Goal: Task Accomplishment & Management: Manage account settings

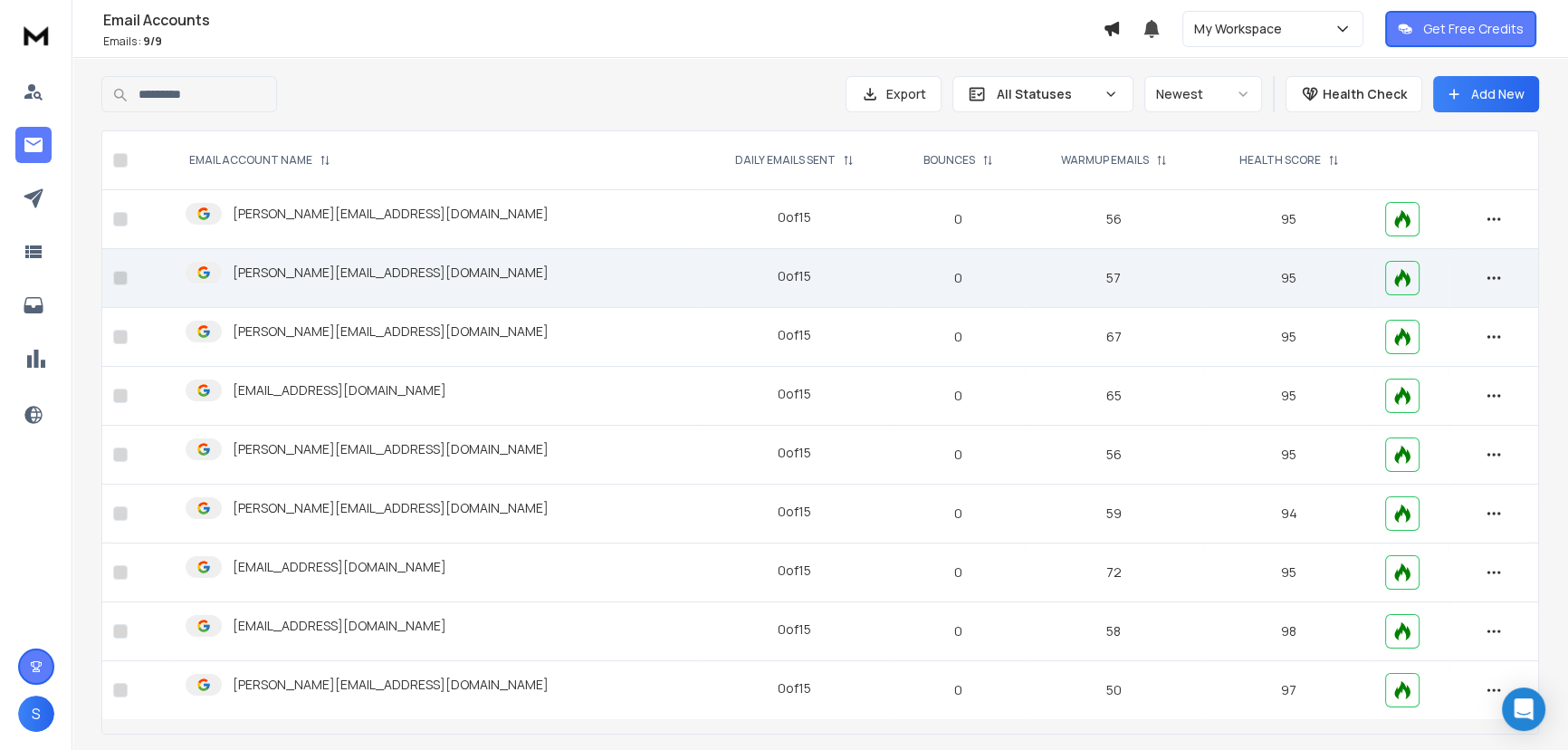
click at [1024, 306] on td "57" at bounding box center [1113, 279] width 179 height 59
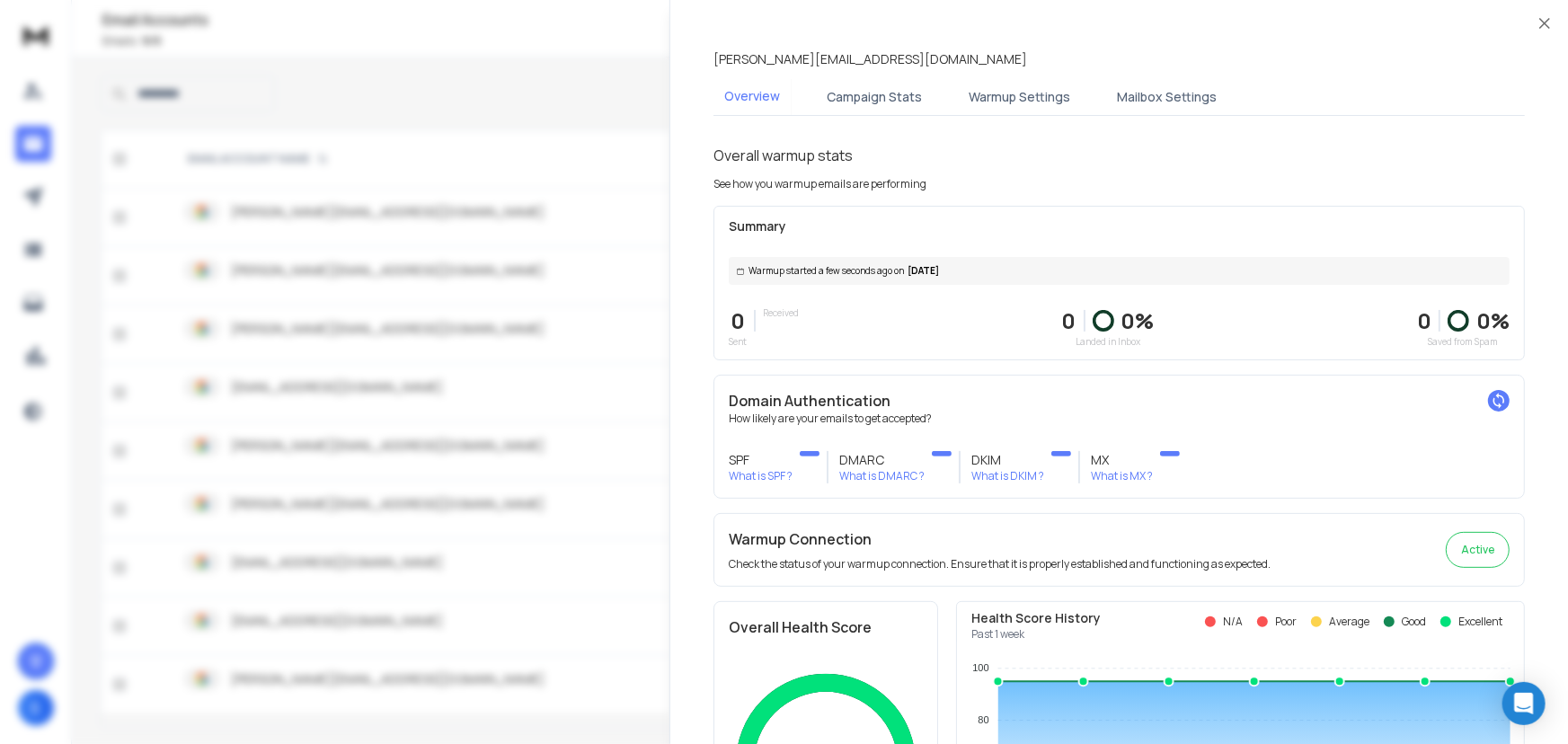
click at [580, 364] on div at bounding box center [784, 372] width 1568 height 744
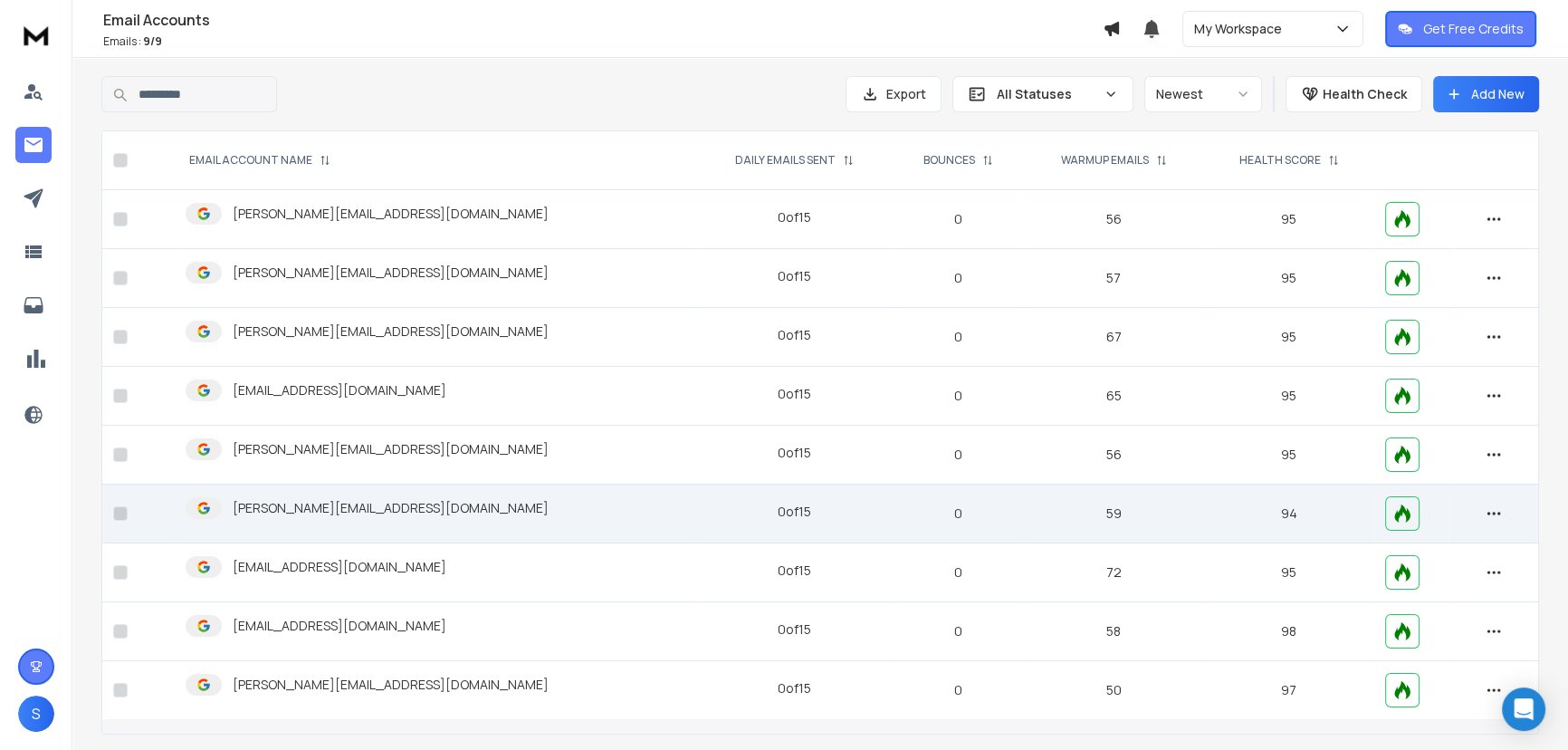
click at [1233, 516] on td "94" at bounding box center [1288, 514] width 171 height 59
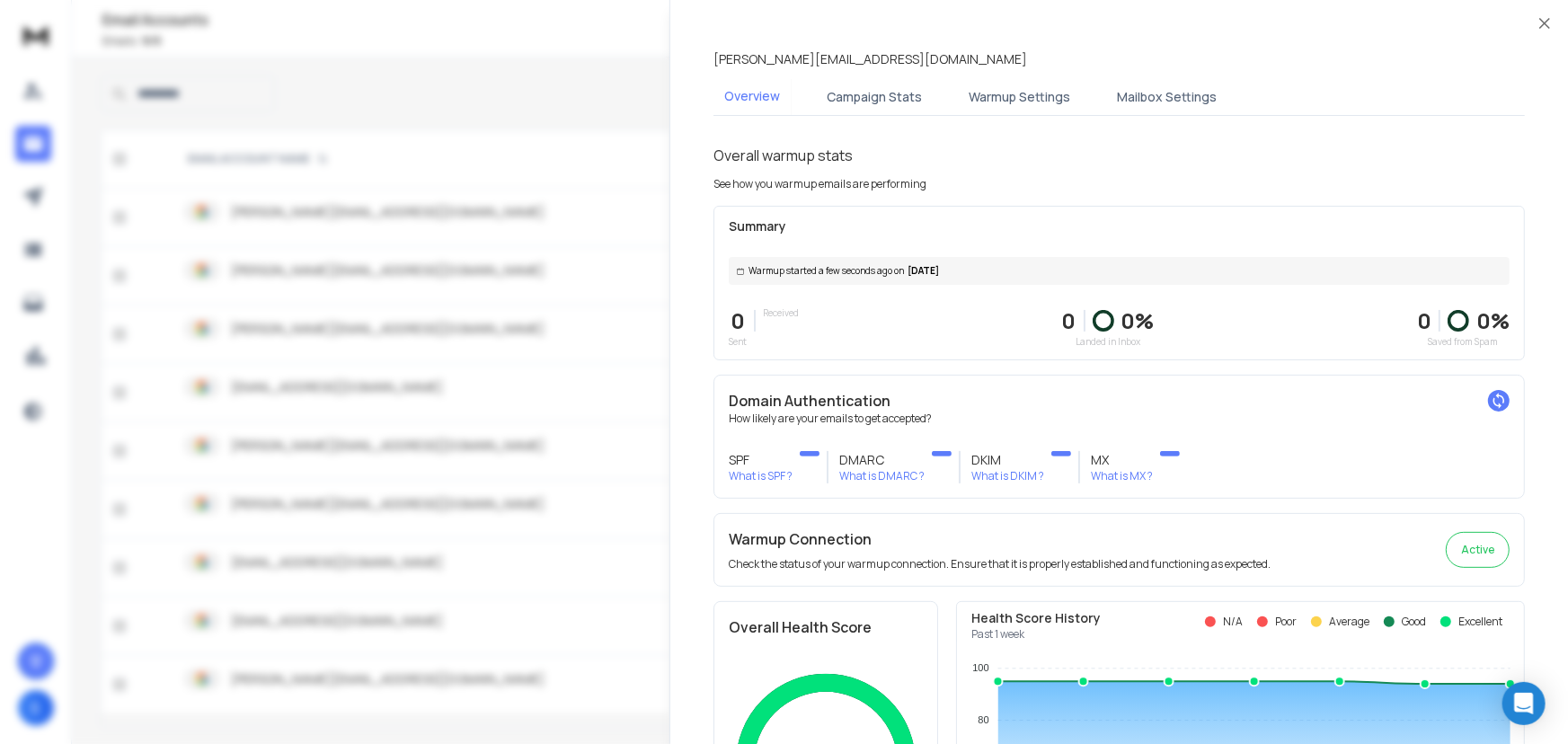
click at [468, 344] on div at bounding box center [784, 372] width 1568 height 744
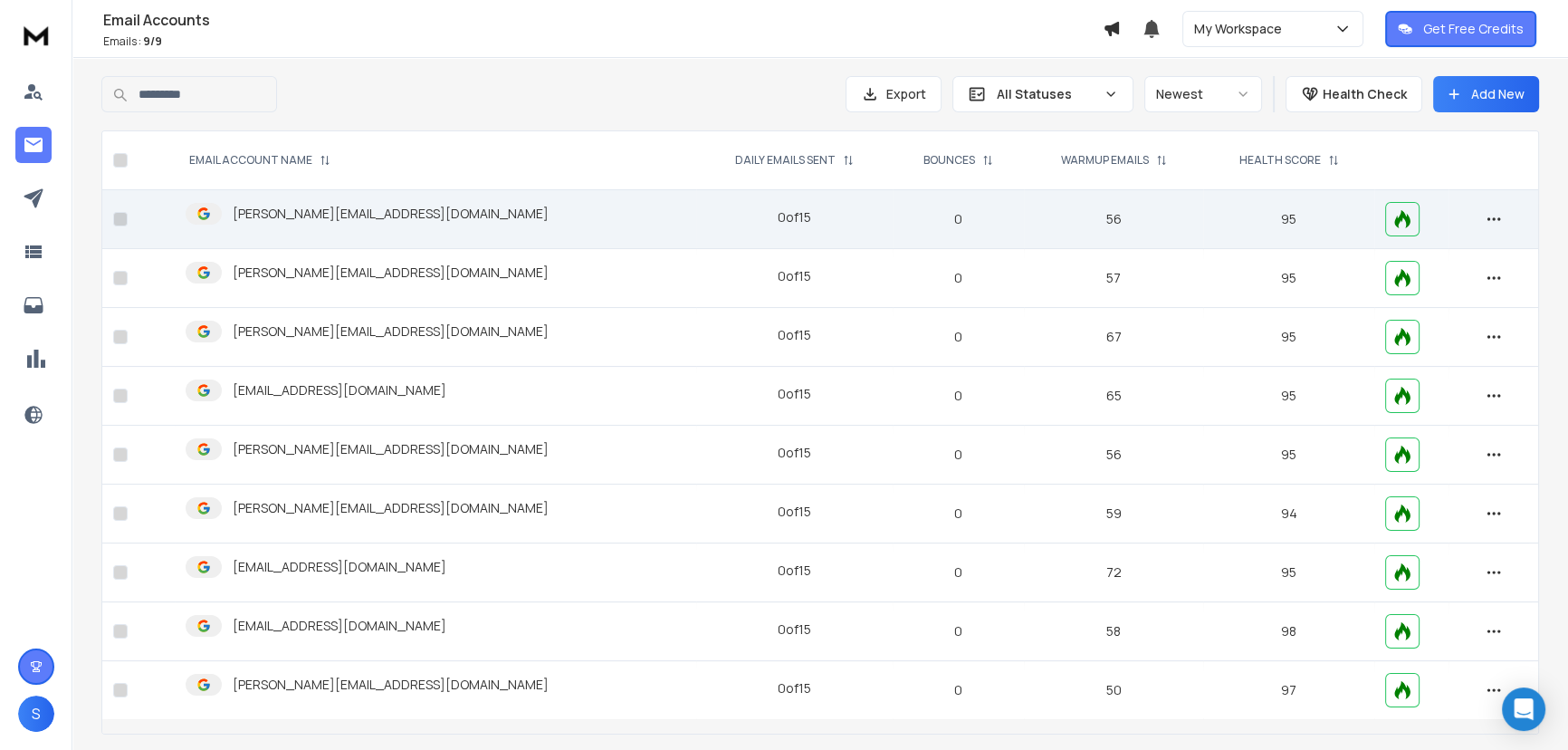
click at [696, 197] on td "0 of 15" at bounding box center [794, 213] width 196 height 47
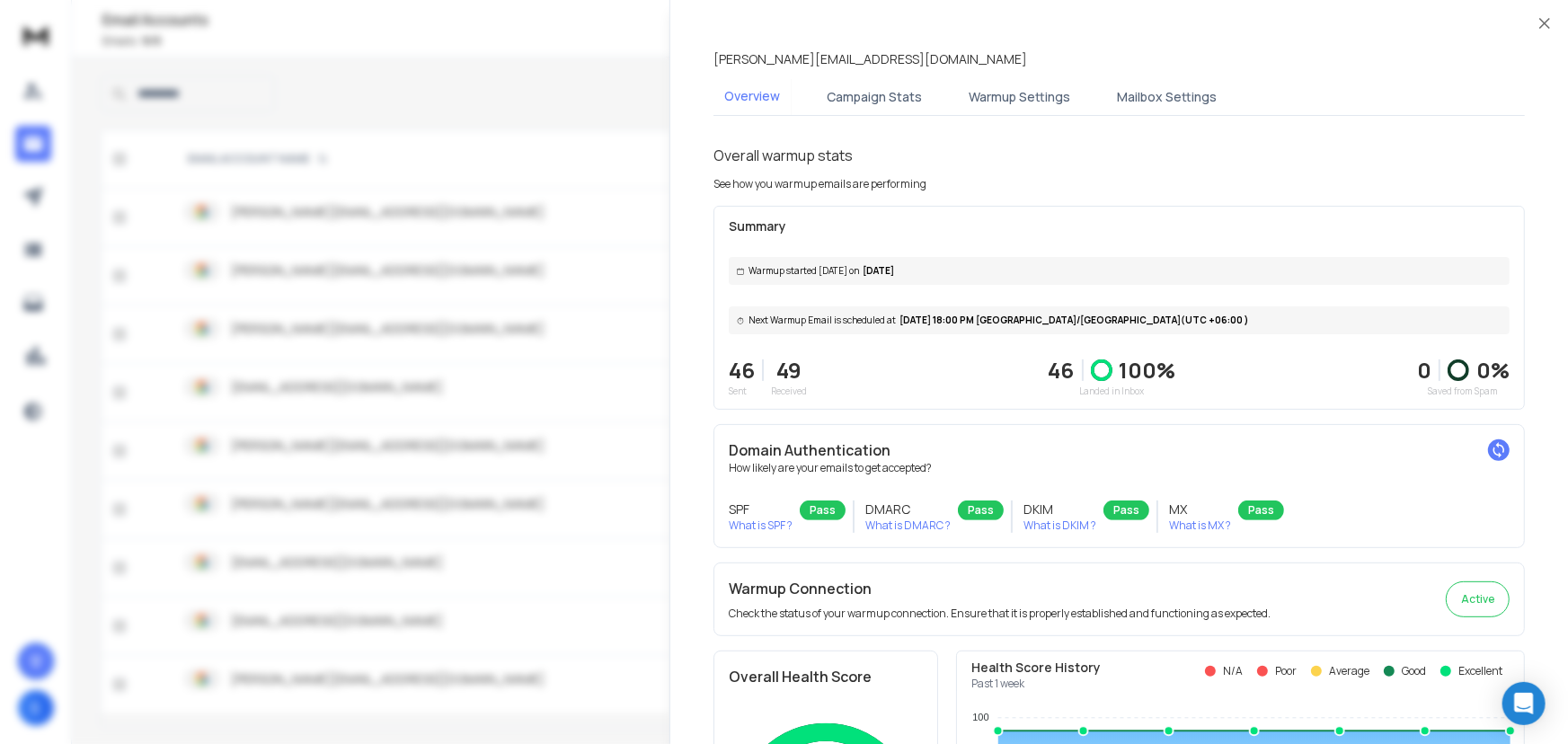
click at [1027, 72] on div "[PERSON_NAME][EMAIL_ADDRESS][DOMAIN_NAME] Overview Campaign Stats Warmup Settin…" at bounding box center [1118, 737] width 855 height 1431
click at [1032, 90] on button "Warmup Settings" at bounding box center [1019, 97] width 123 height 40
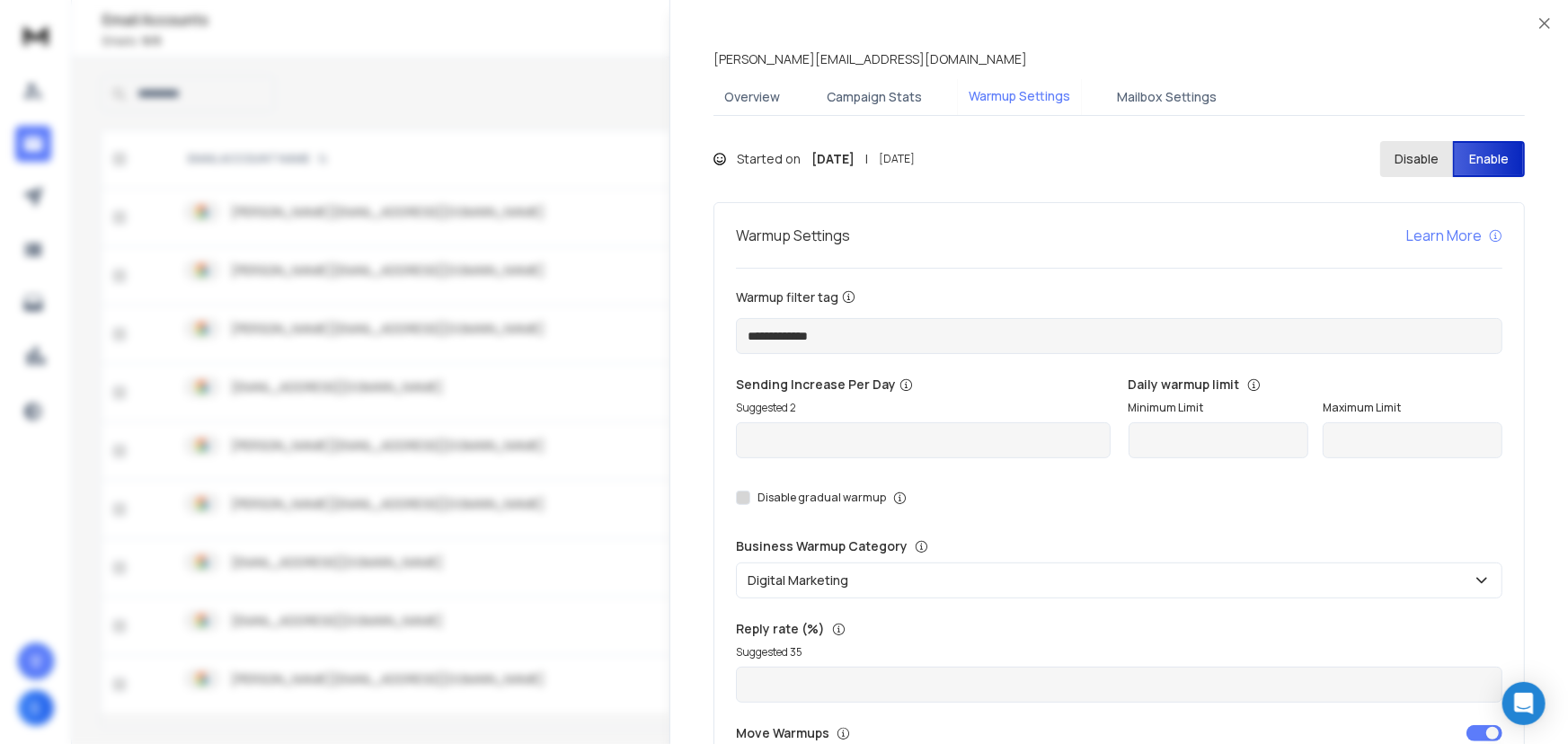
click at [1154, 516] on form "**********" at bounding box center [1118, 633] width 766 height 817
click at [755, 403] on p "Suggested 2" at bounding box center [923, 407] width 375 height 14
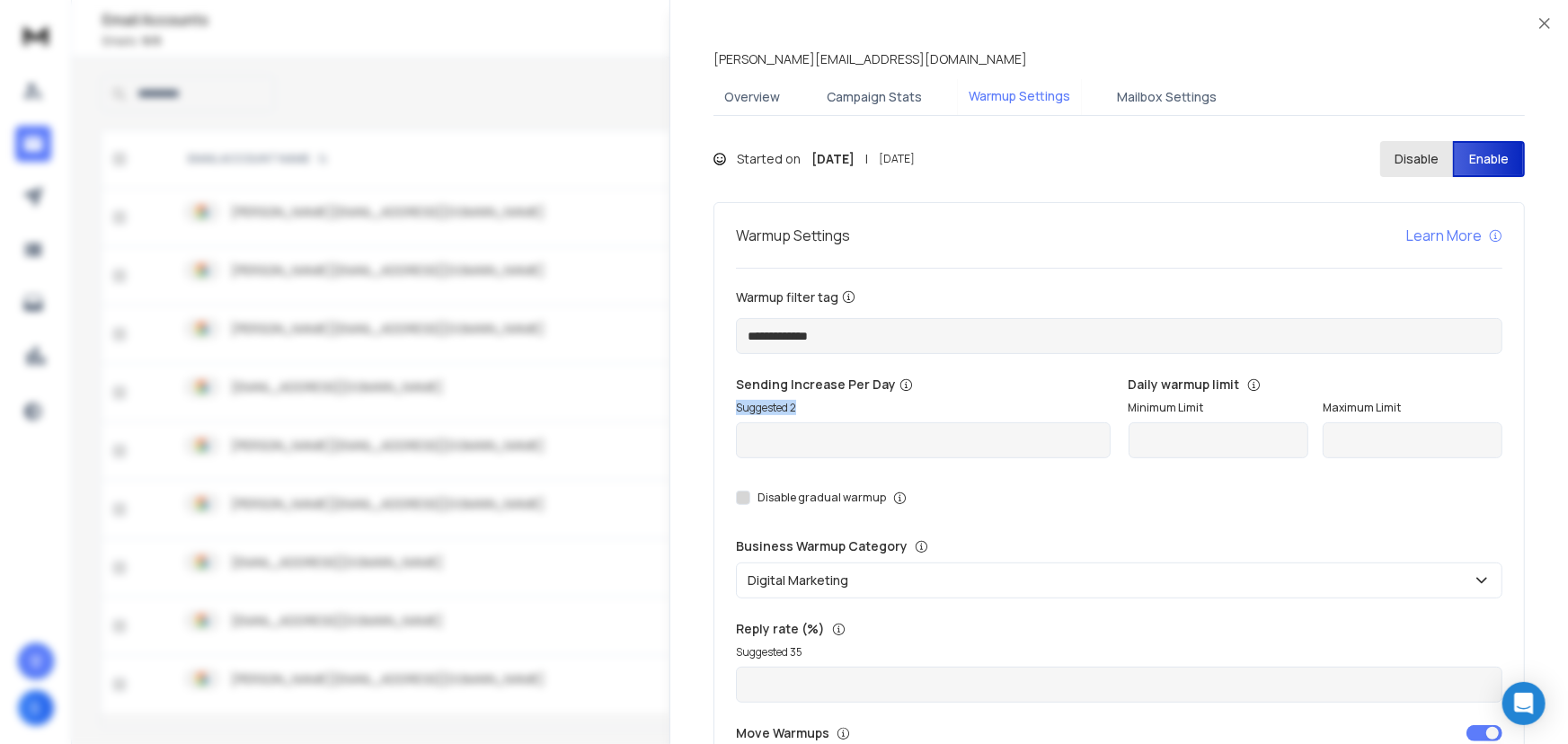
click at [709, 413] on div "**********" at bounding box center [1118, 557] width 855 height 1071
click at [743, 387] on p "Sending Increase Per Day" at bounding box center [923, 384] width 375 height 18
drag, startPoint x: 743, startPoint y: 387, endPoint x: 842, endPoint y: 385, distance: 99.0
click at [842, 385] on p "Sending Increase Per Day" at bounding box center [923, 384] width 375 height 18
click at [1144, 388] on p "Daily warmup limit" at bounding box center [1316, 384] width 375 height 18
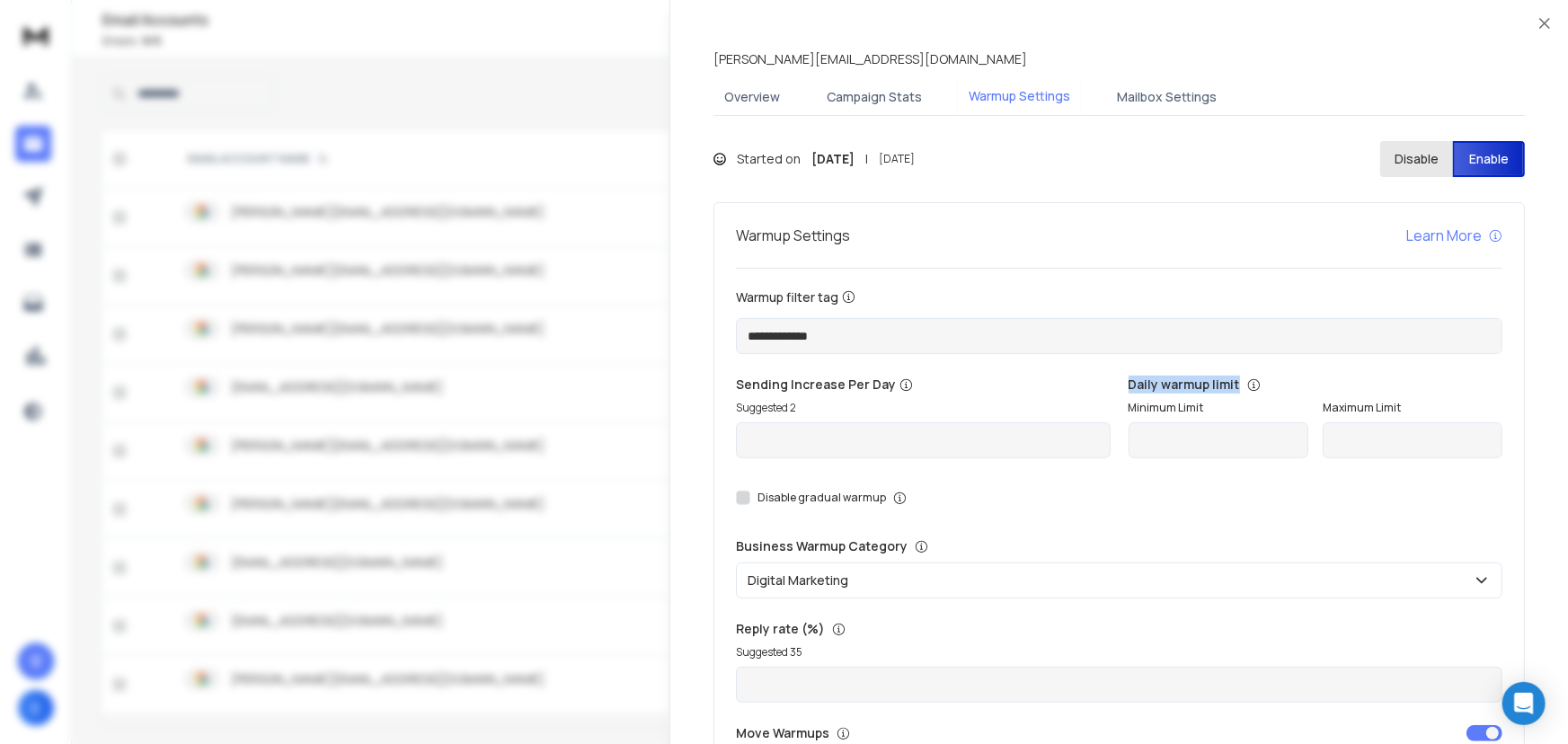
drag, startPoint x: 1144, startPoint y: 388, endPoint x: 1219, endPoint y: 388, distance: 75.0
click at [1219, 388] on p "Daily warmup limit" at bounding box center [1316, 384] width 375 height 18
click at [1258, 391] on p "Daily warmup limit" at bounding box center [1316, 384] width 375 height 18
click at [537, 352] on div at bounding box center [784, 372] width 1568 height 744
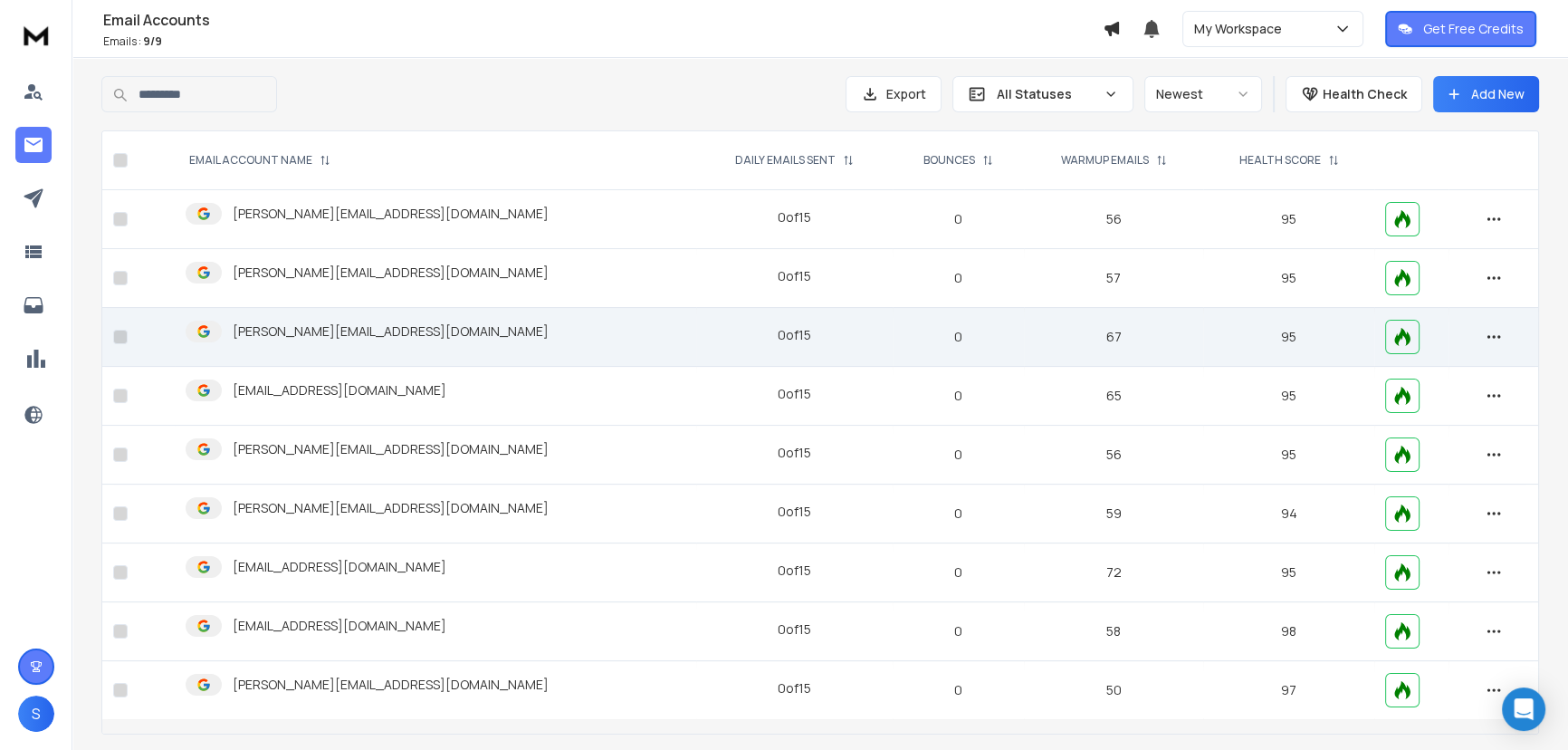
click at [550, 353] on td "[PERSON_NAME][EMAIL_ADDRESS][DOMAIN_NAME]" at bounding box center [436, 337] width 521 height 59
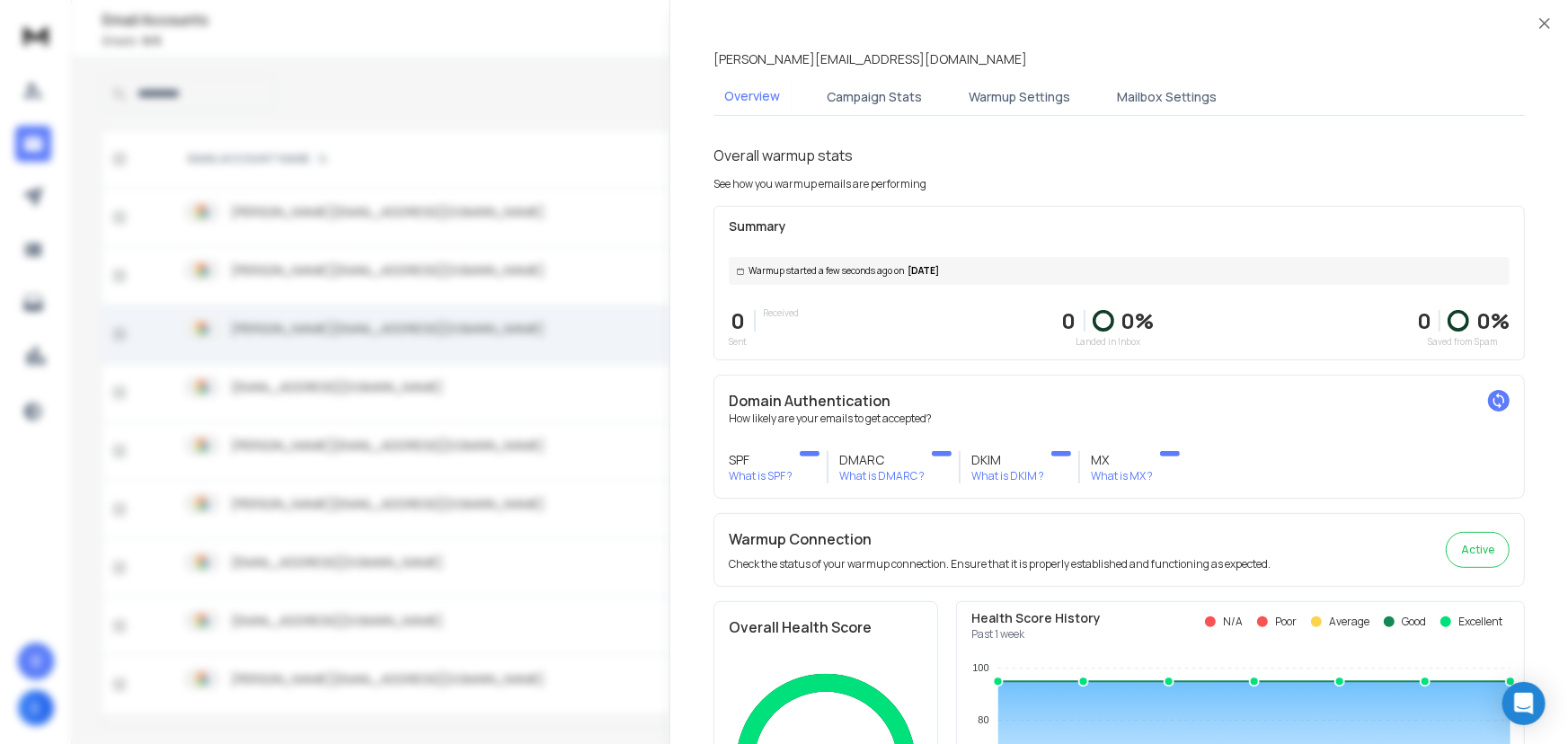
click at [546, 350] on div at bounding box center [784, 372] width 1568 height 744
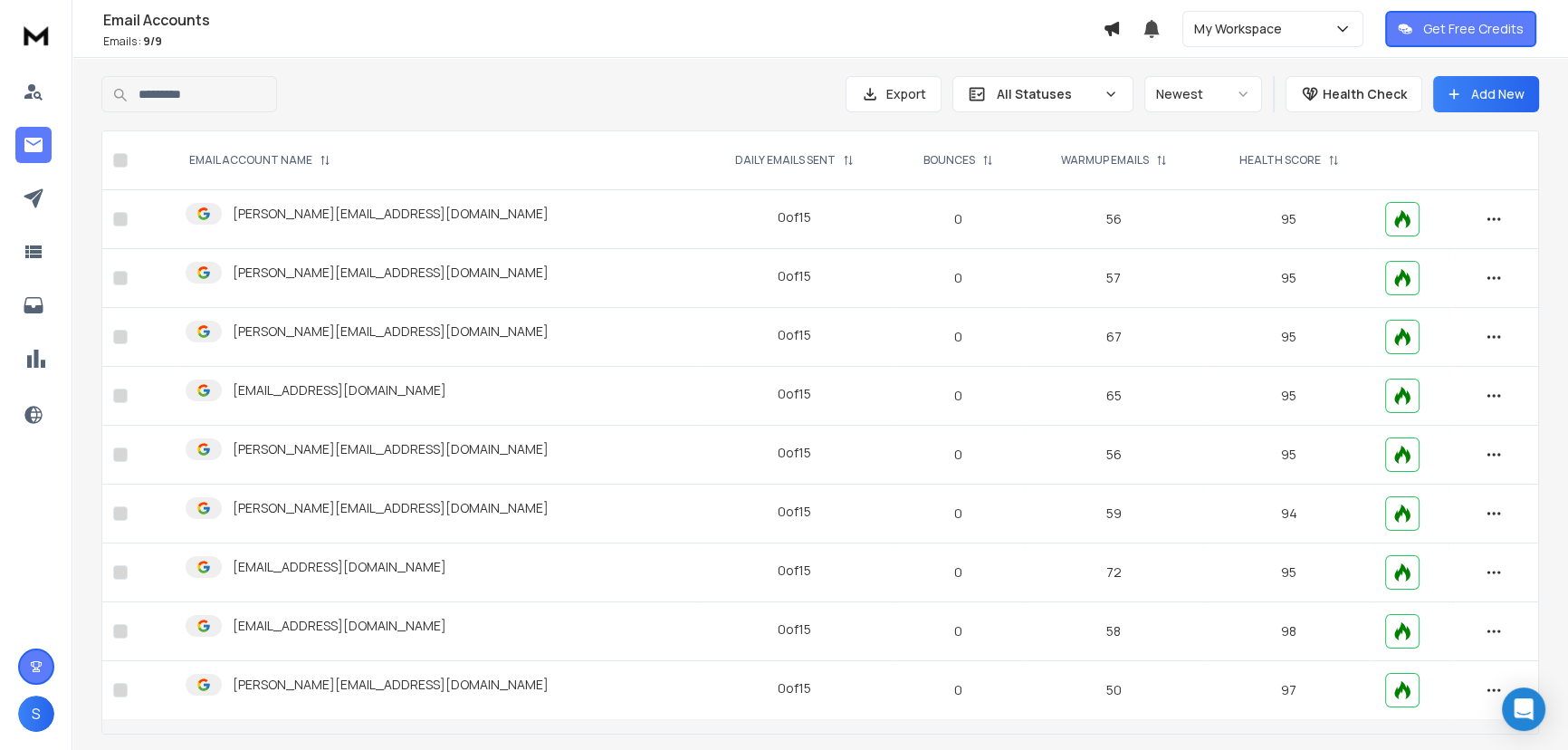
click at [162, 100] on input at bounding box center [189, 94] width 176 height 36
click at [473, 102] on div at bounding box center [468, 94] width 734 height 36
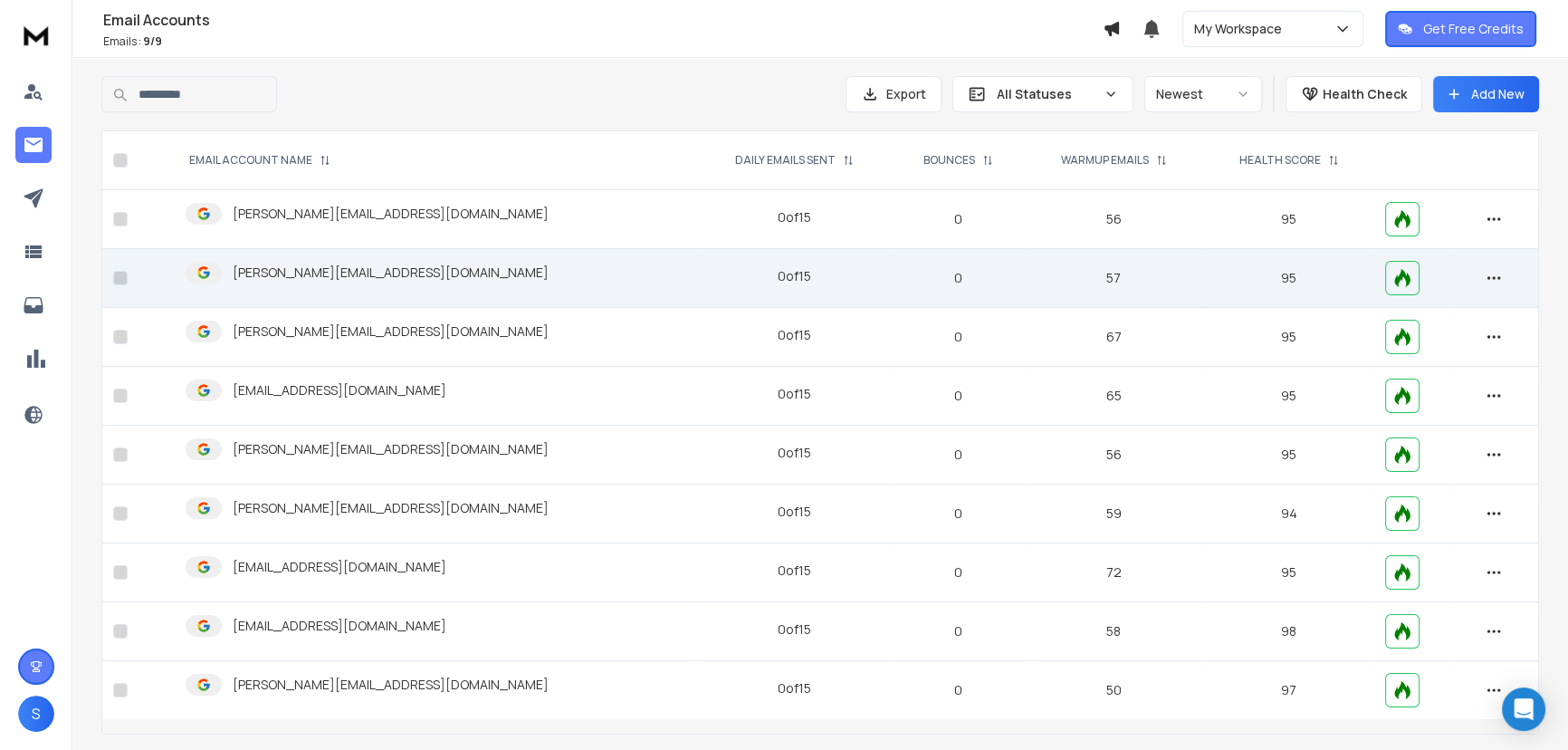
click at [1024, 249] on td "57" at bounding box center [1113, 279] width 179 height 59
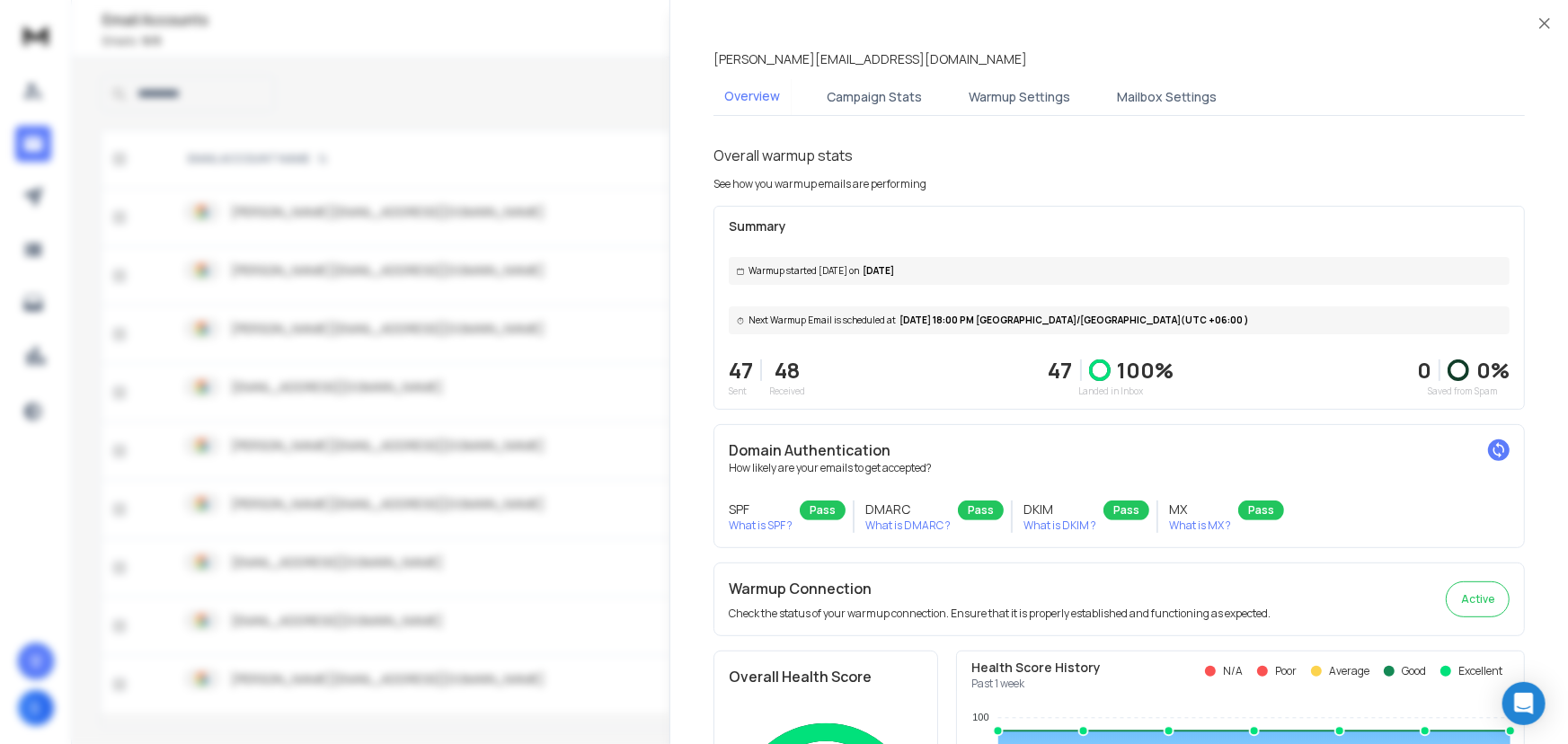
drag, startPoint x: 1023, startPoint y: 40, endPoint x: 1015, endPoint y: 66, distance: 27.2
click at [1022, 42] on div "[PERSON_NAME][EMAIL_ADDRESS][DOMAIN_NAME] Overview Campaign Stats Warmup Settin…" at bounding box center [1118, 737] width 855 height 1431
click at [1015, 81] on button "Warmup Settings" at bounding box center [1019, 97] width 123 height 40
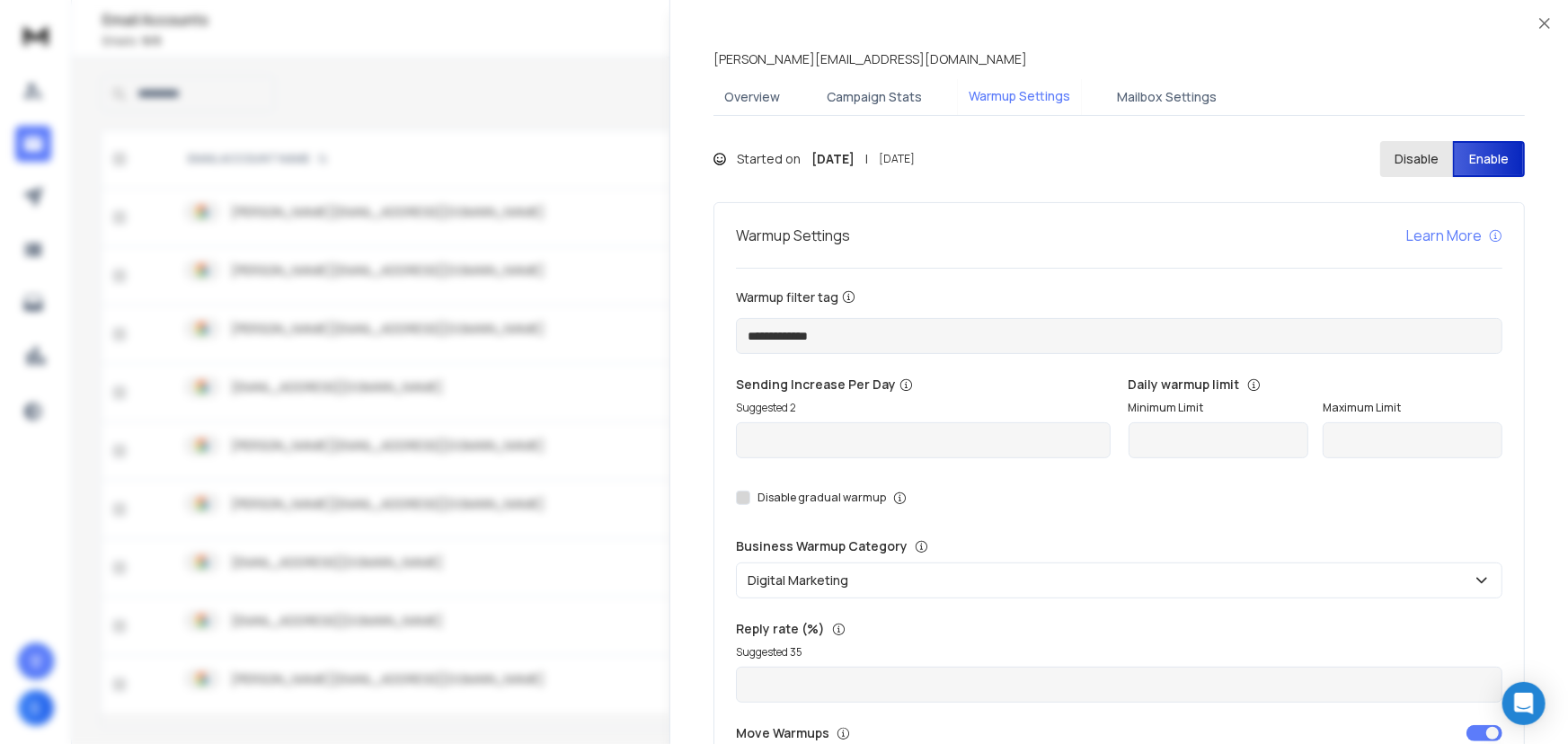
drag, startPoint x: 1197, startPoint y: 439, endPoint x: 1049, endPoint y: 439, distance: 148.0
click at [1049, 439] on div "Sending Increase Per Day Suggested 2 * Daily warmup limit Minimum Limit * Maxim…" at bounding box center [1118, 417] width 766 height 83
click at [542, 289] on div at bounding box center [784, 372] width 1568 height 744
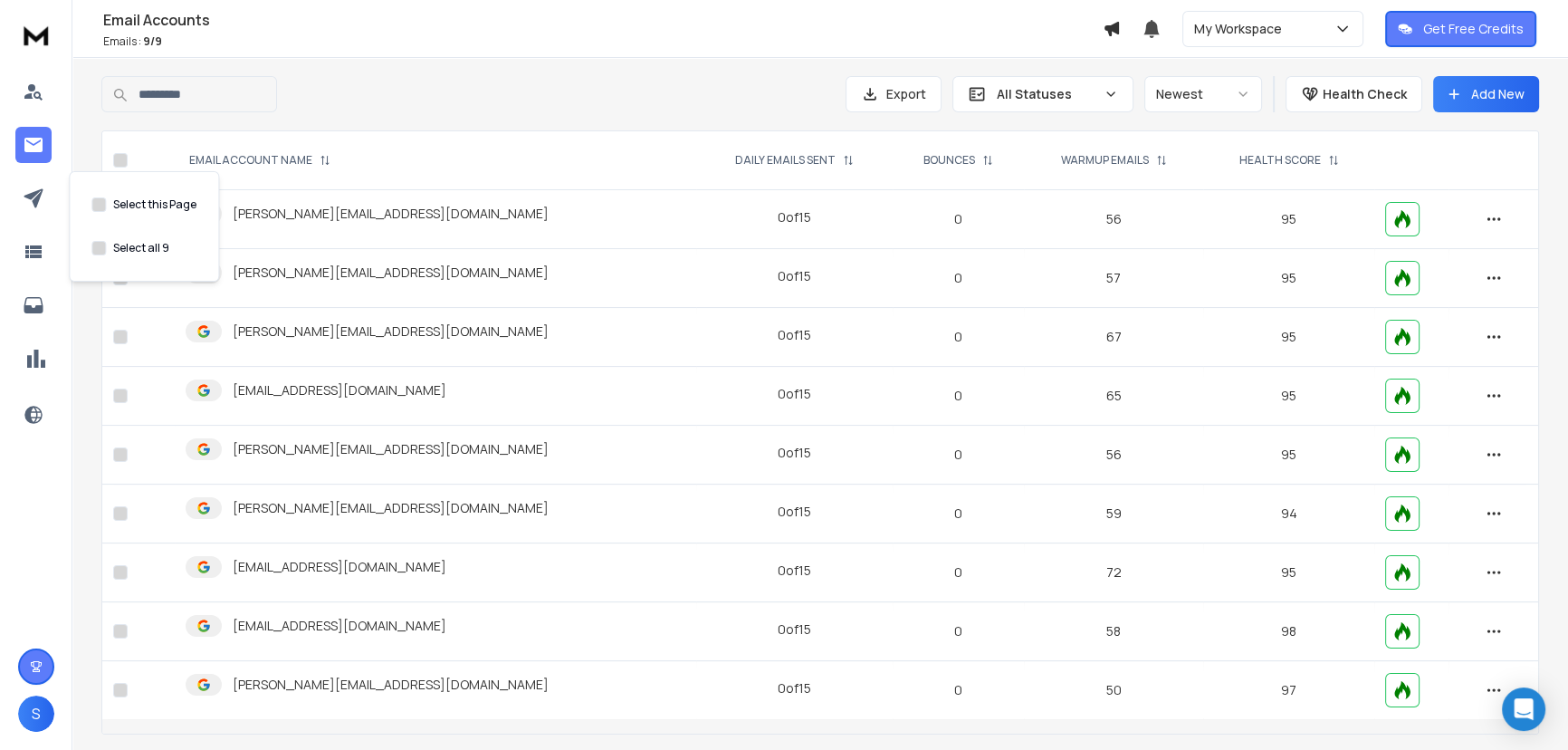
click at [121, 157] on button "Select this Page" at bounding box center [120, 160] width 14 height 14
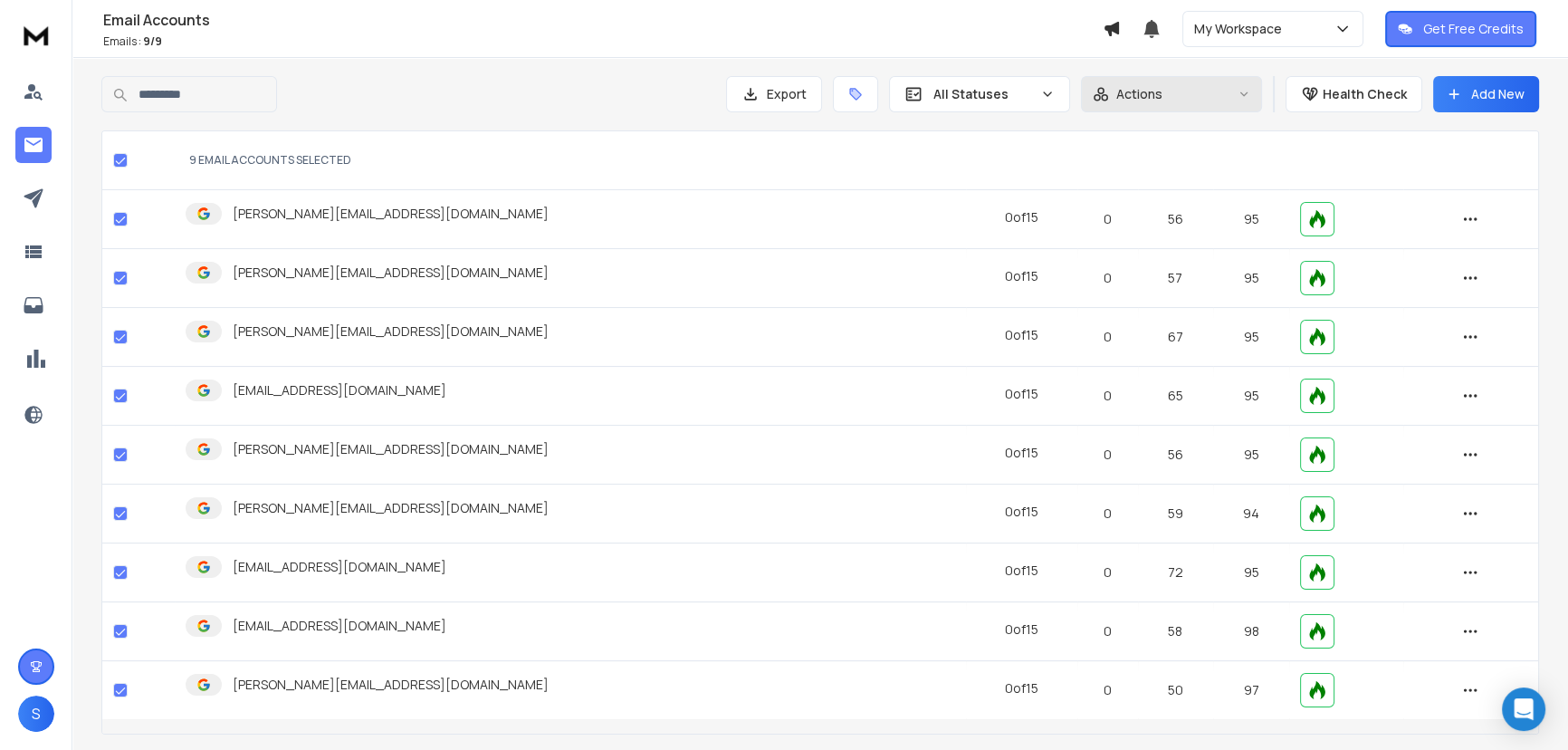
click at [1200, 103] on button "Actions" at bounding box center [1171, 94] width 181 height 36
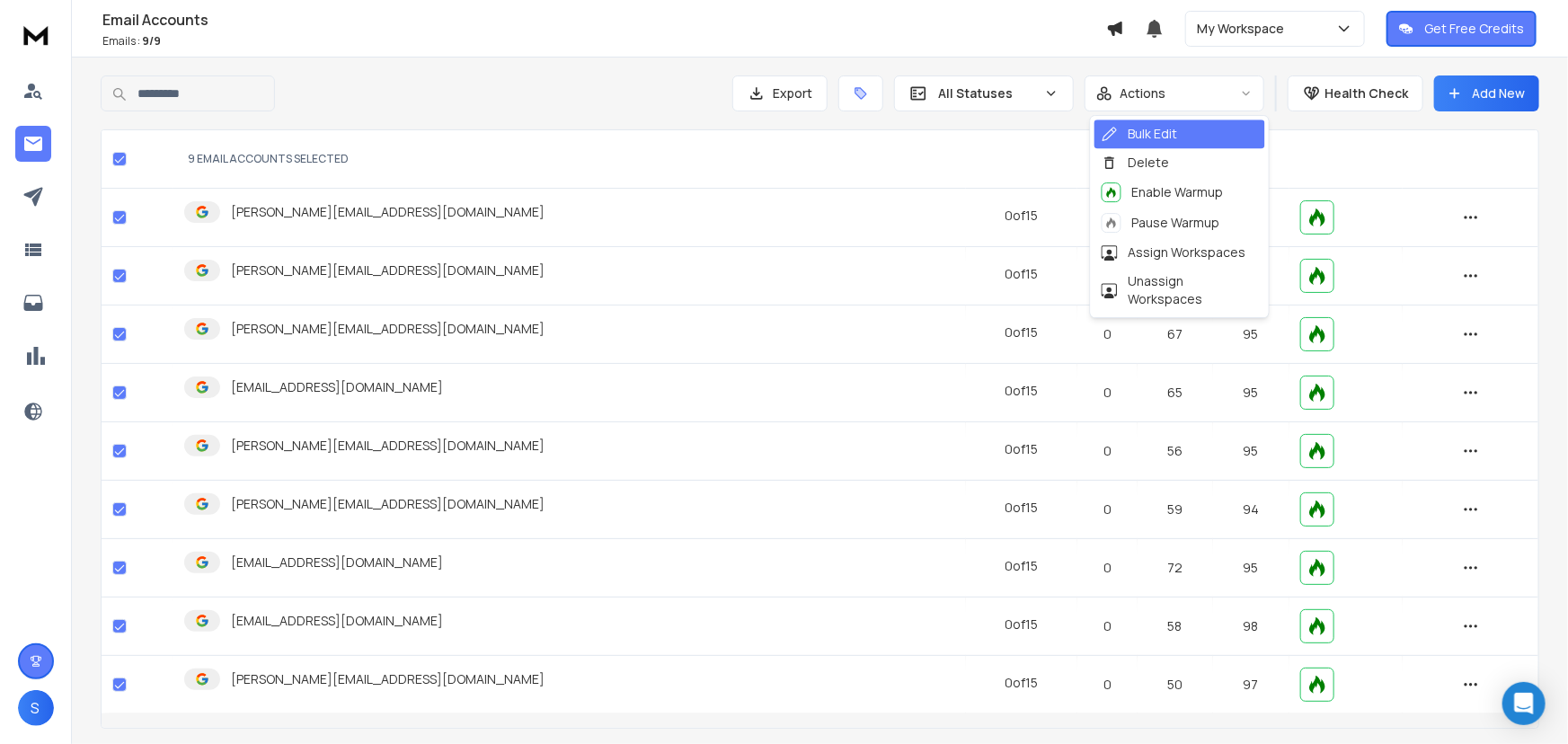
click at [1175, 141] on div "Bulk Edit" at bounding box center [1139, 133] width 77 height 18
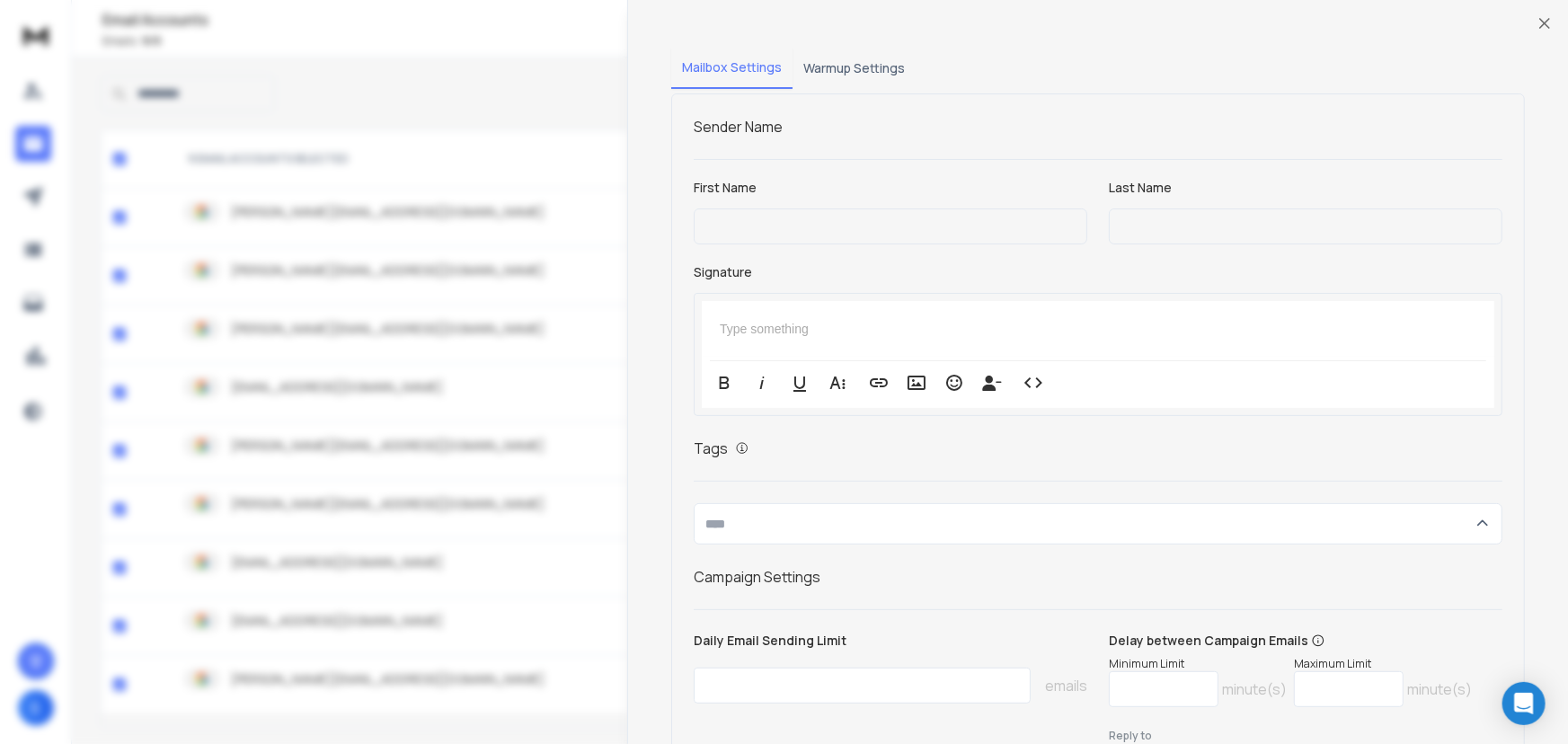
click at [864, 75] on button "Warmup Settings" at bounding box center [854, 68] width 123 height 40
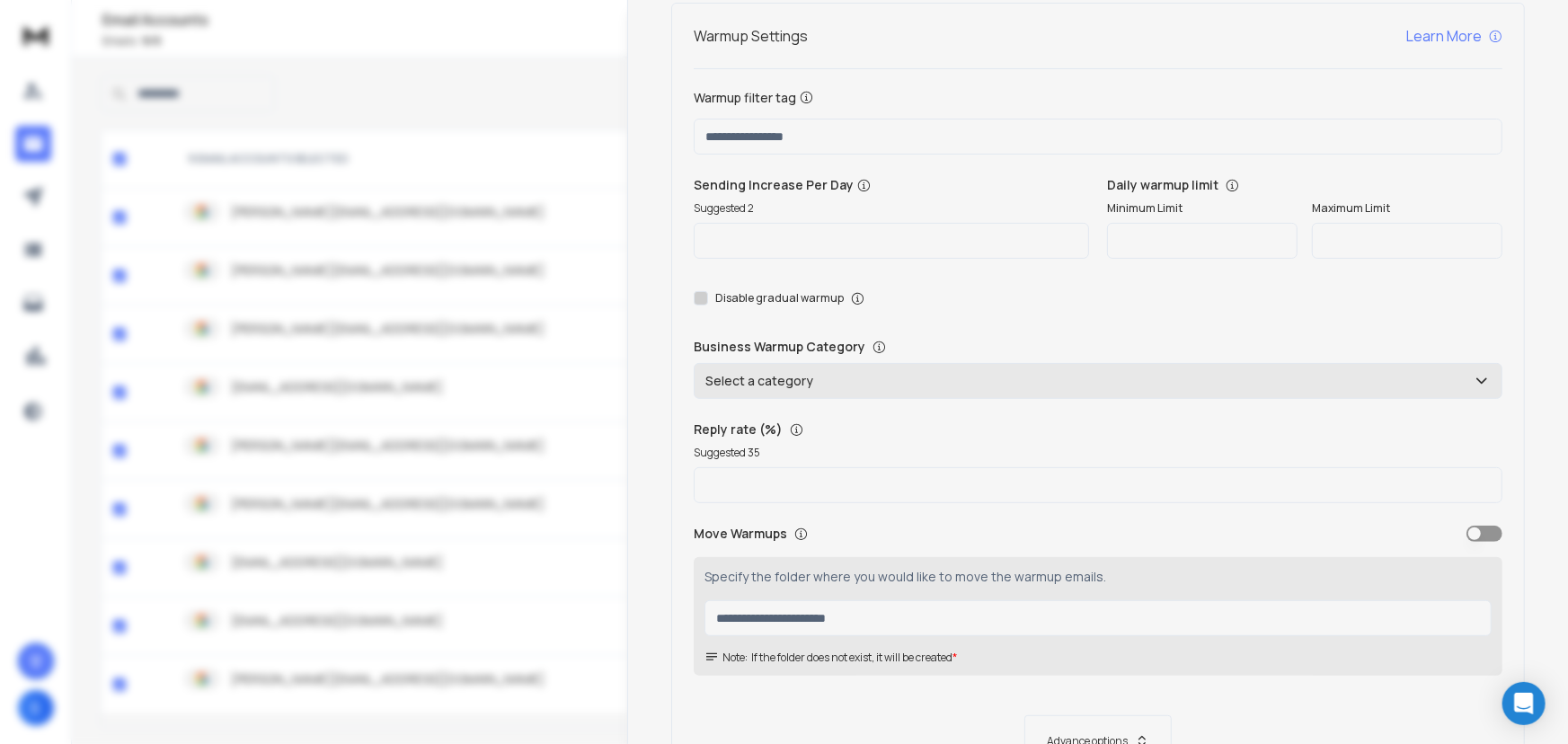
scroll to position [142, 0]
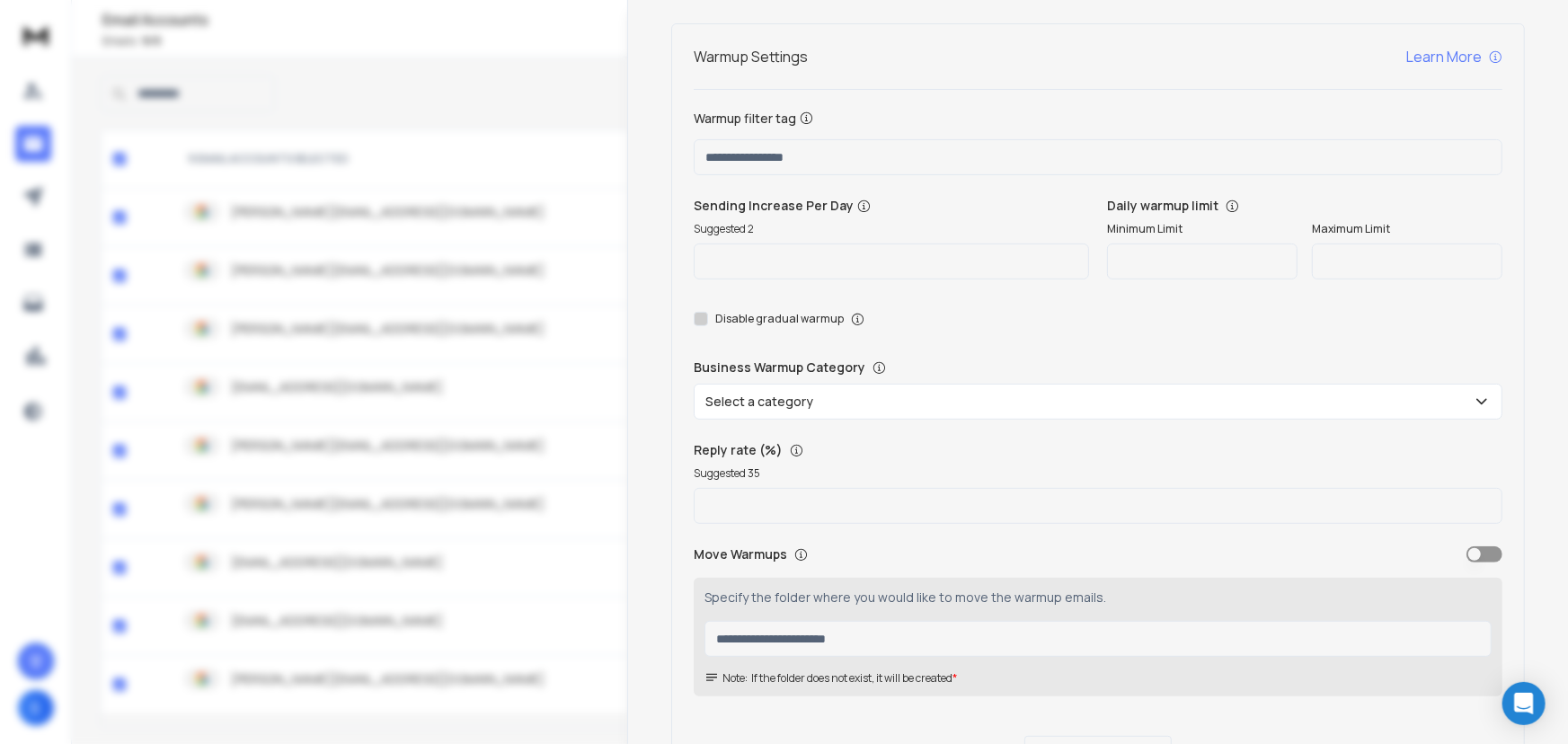
click at [835, 259] on input "number" at bounding box center [891, 262] width 396 height 36
drag, startPoint x: 665, startPoint y: 257, endPoint x: 624, endPoint y: 256, distance: 41.0
click at [624, 256] on body "Your warmest leads are on your site – Turn visits into conversations Reach Out …" at bounding box center [778, 372] width 1557 height 744
type input "*"
click at [838, 225] on p "Suggested 2" at bounding box center [891, 228] width 396 height 14
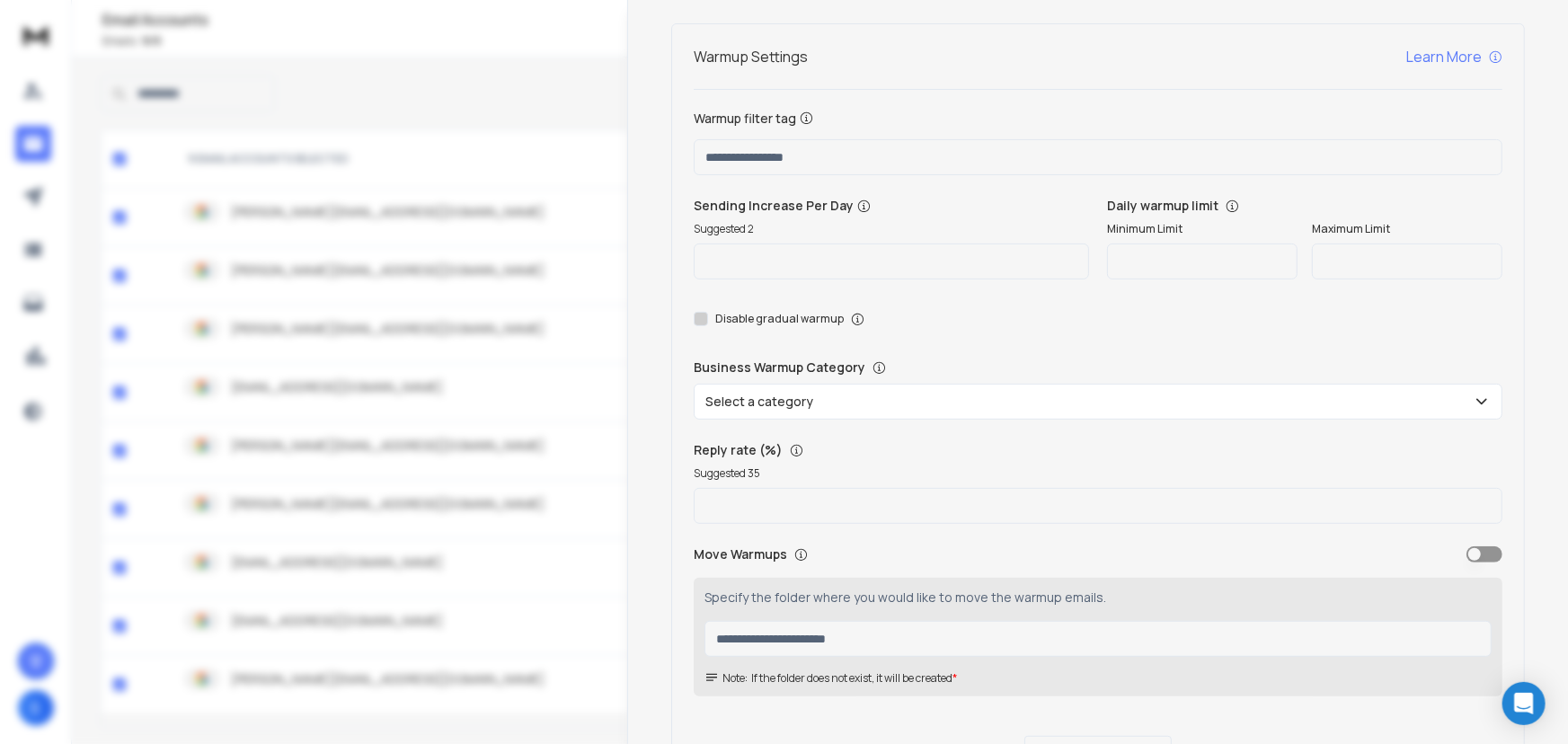
click at [1212, 245] on input "number" at bounding box center [1202, 262] width 191 height 36
click at [1174, 273] on input "number" at bounding box center [1202, 262] width 191 height 36
type input "*"
click at [1418, 257] on input "number" at bounding box center [1407, 262] width 191 height 36
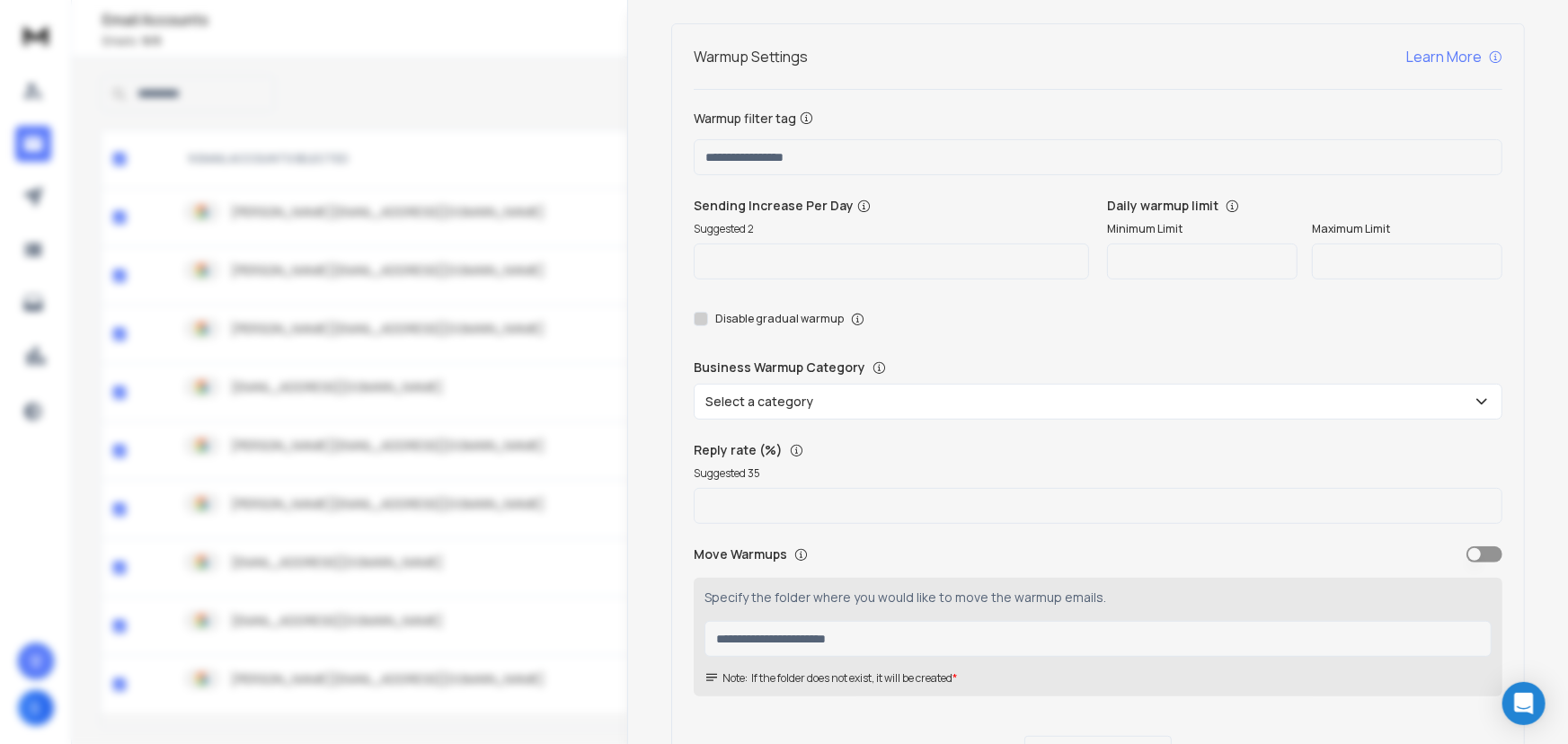
drag, startPoint x: 1339, startPoint y: 261, endPoint x: 1273, endPoint y: 273, distance: 67.1
click at [1273, 273] on div "Minimum Limit * Maximum Limit **" at bounding box center [1304, 250] width 396 height 58
type input "**"
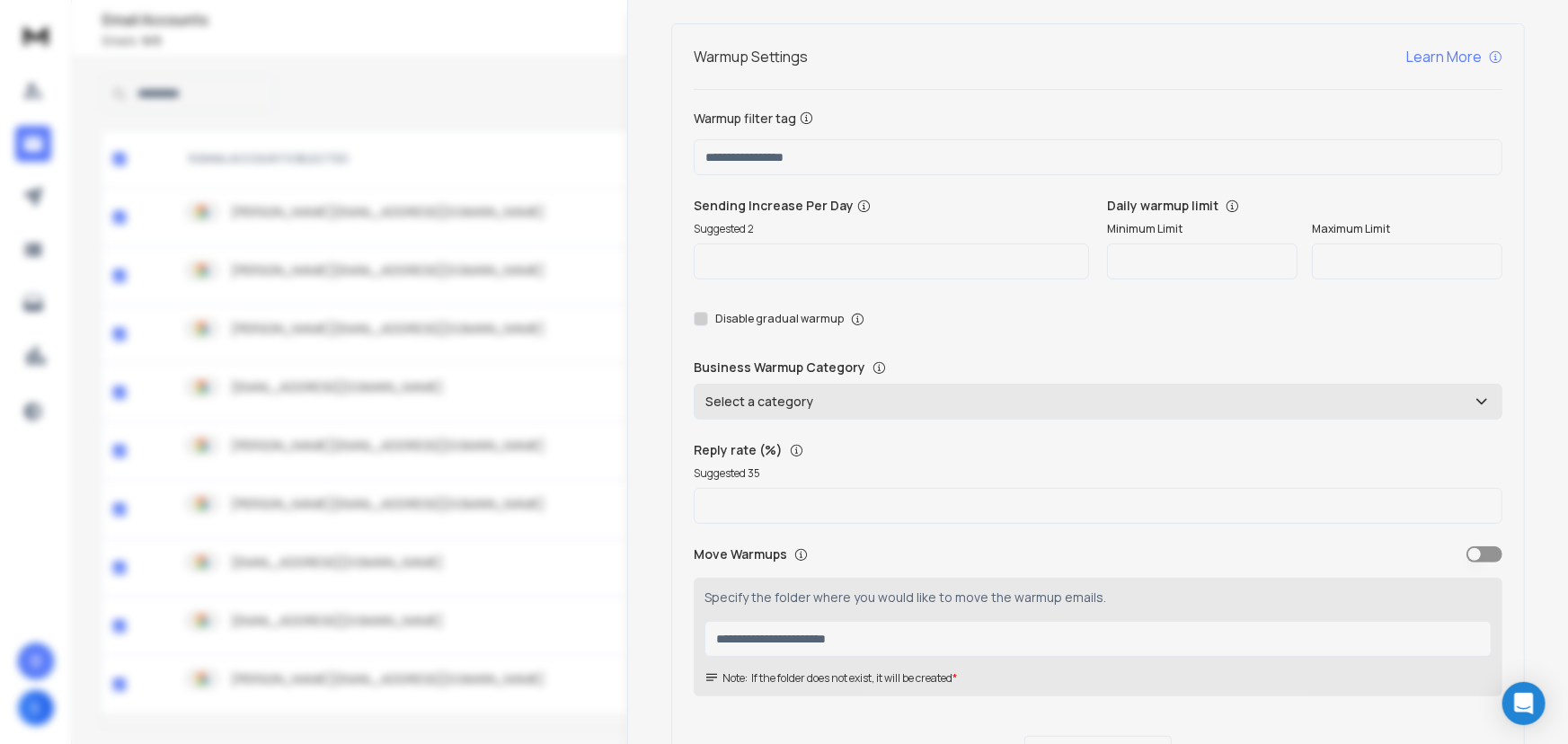
click at [883, 403] on div "Select a category" at bounding box center [1098, 401] width 785 height 18
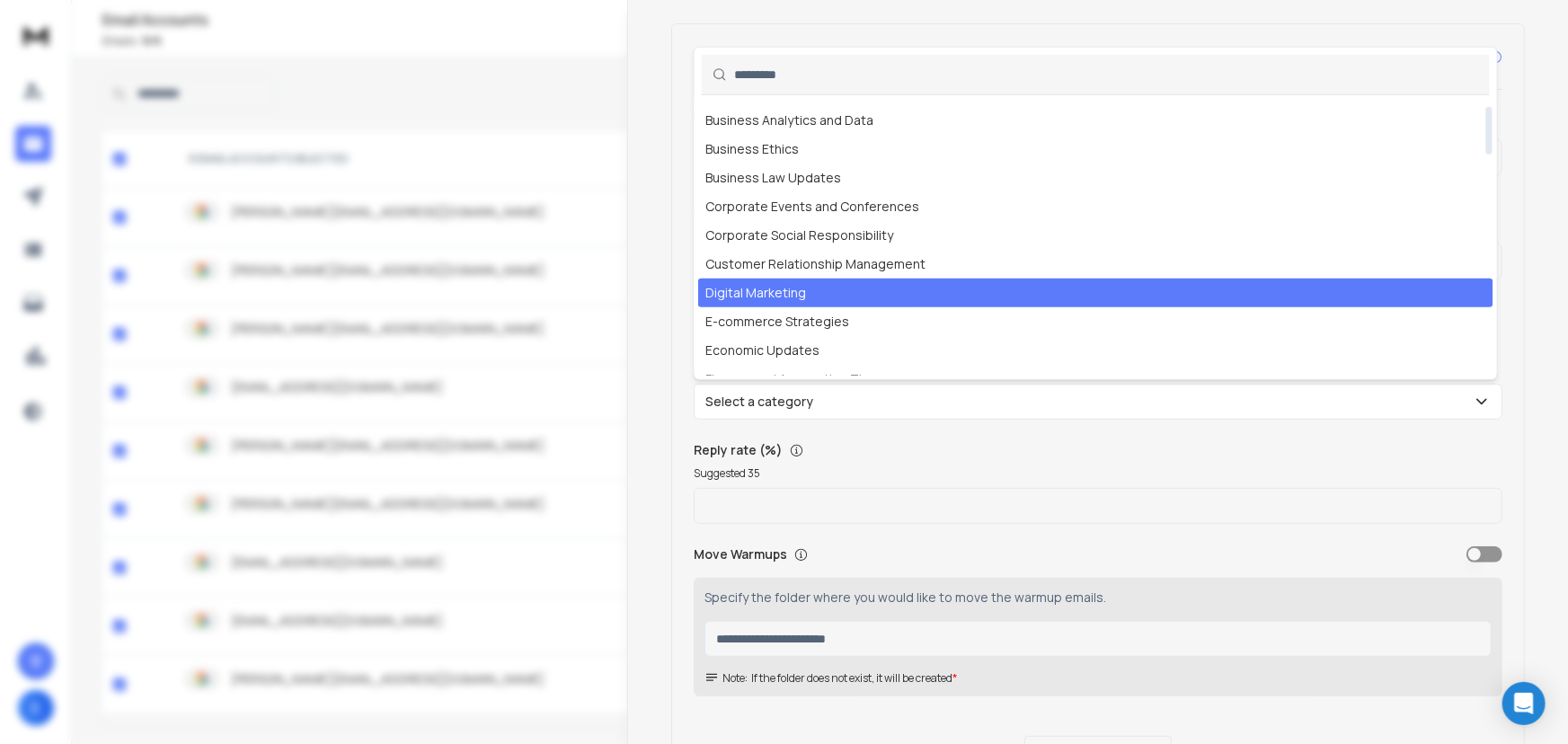
click at [861, 301] on div "Digital Marketing" at bounding box center [1096, 293] width 795 height 28
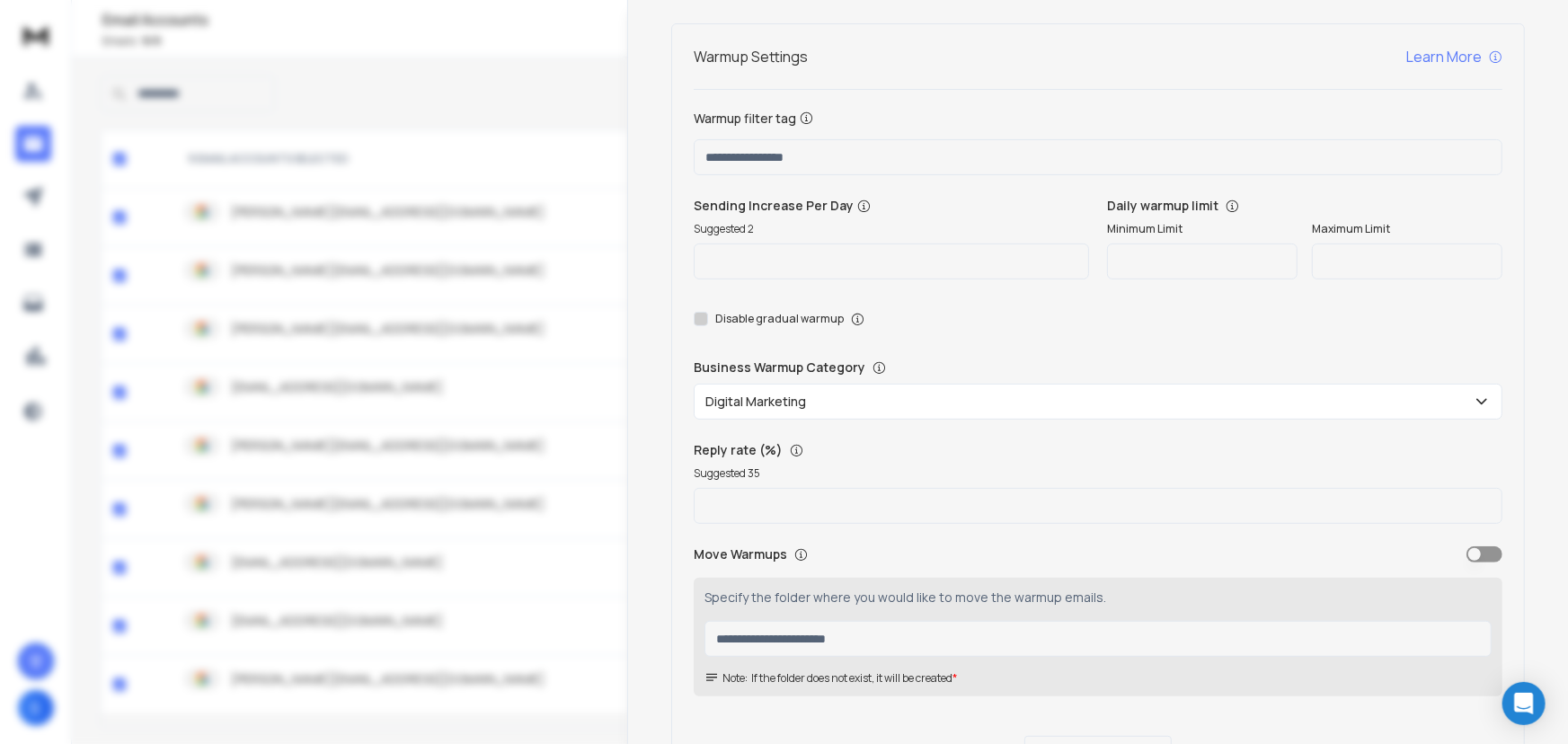
scroll to position [332, 0]
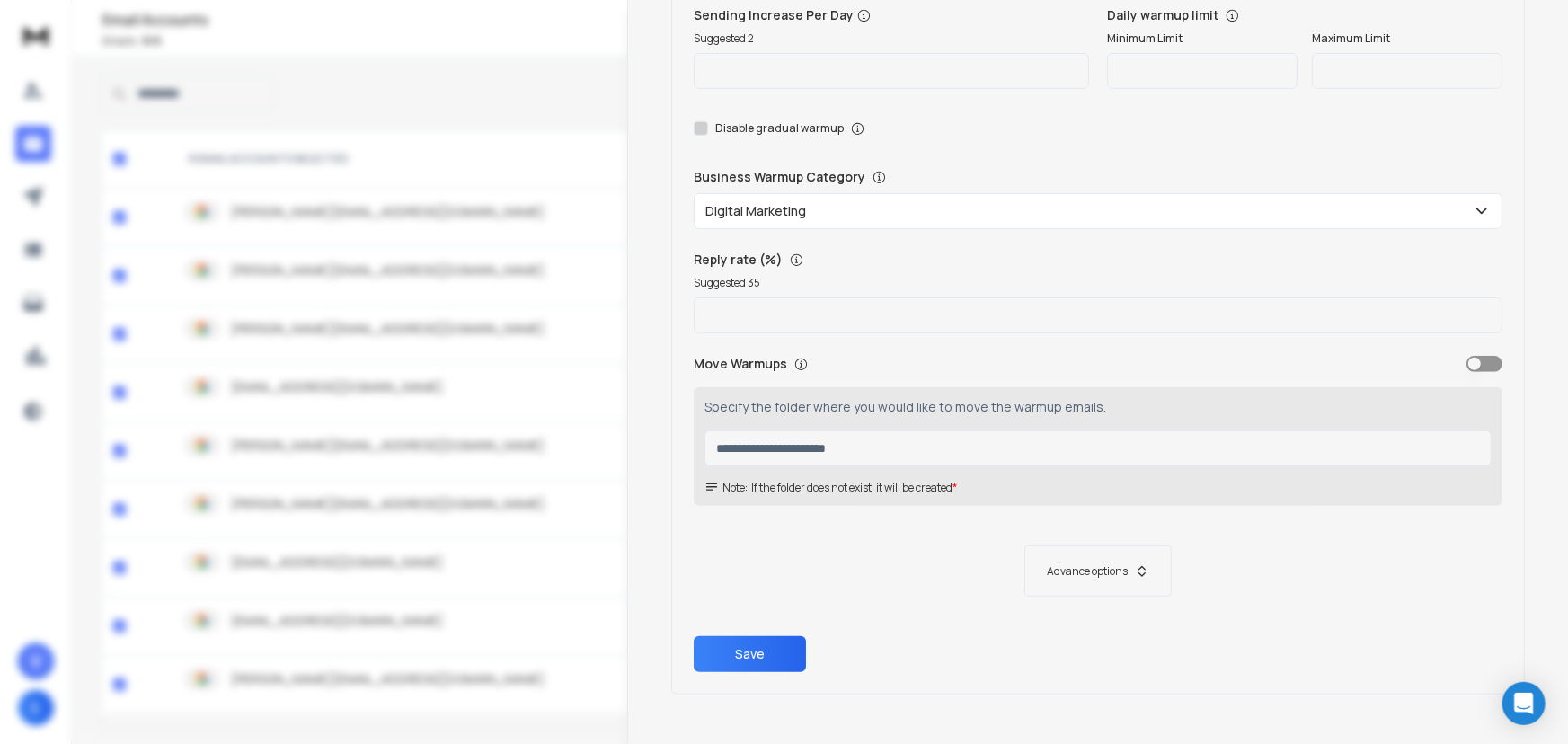
click at [759, 313] on input "number" at bounding box center [1098, 315] width 809 height 36
type input "**"
click at [950, 277] on p "Suggested 35" at bounding box center [1098, 282] width 809 height 14
click at [1475, 372] on div "Move Warmups" at bounding box center [1098, 364] width 809 height 18
click at [1484, 369] on button "button" at bounding box center [1484, 364] width 36 height 16
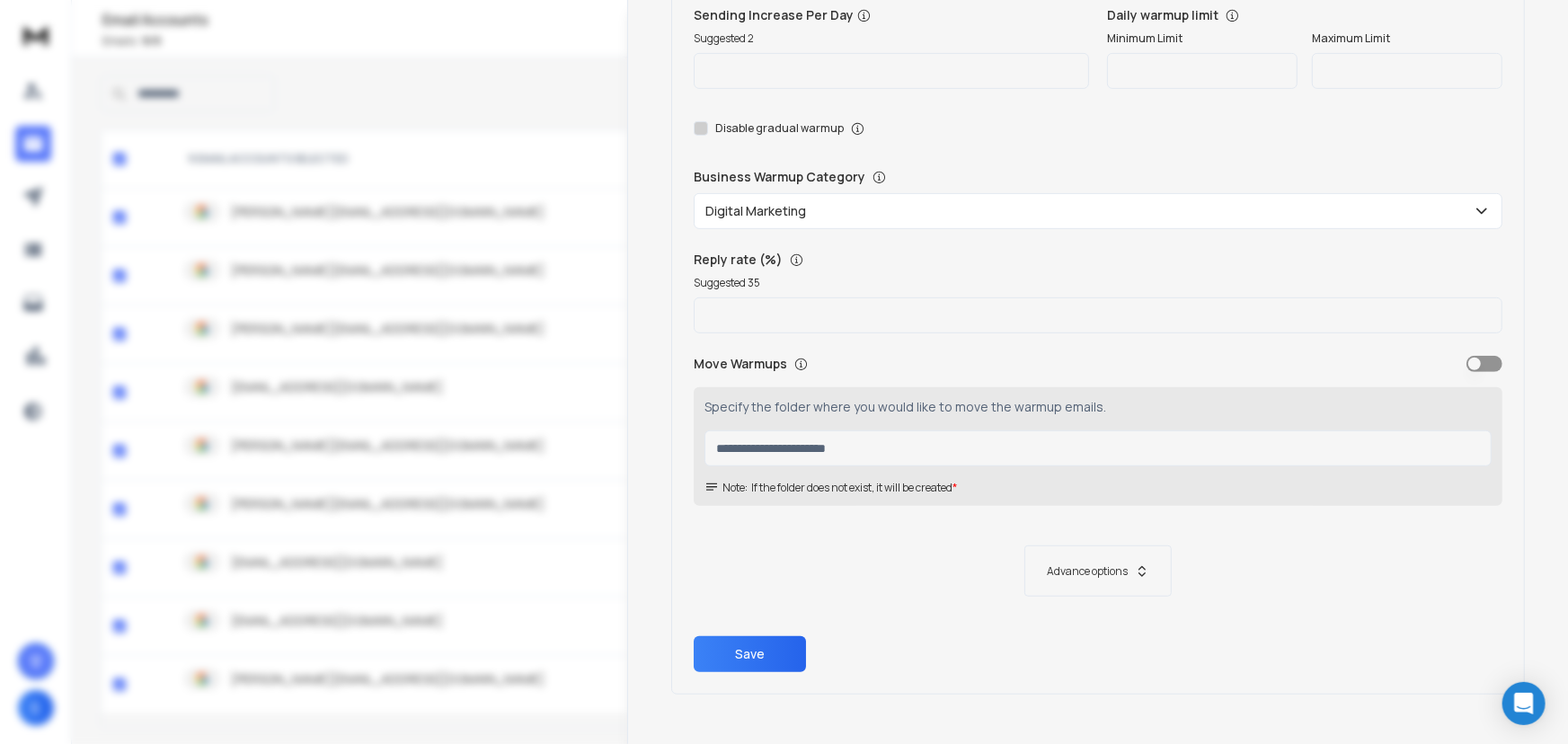
type input "**********"
click at [1354, 541] on div "Advance options" at bounding box center [1098, 570] width 809 height 87
click at [724, 498] on div "**********" at bounding box center [1098, 447] width 809 height 119
click at [718, 482] on icon at bounding box center [711, 486] width 14 height 14
click at [945, 492] on p "If the folder does not exist, it will be created" at bounding box center [851, 487] width 201 height 14
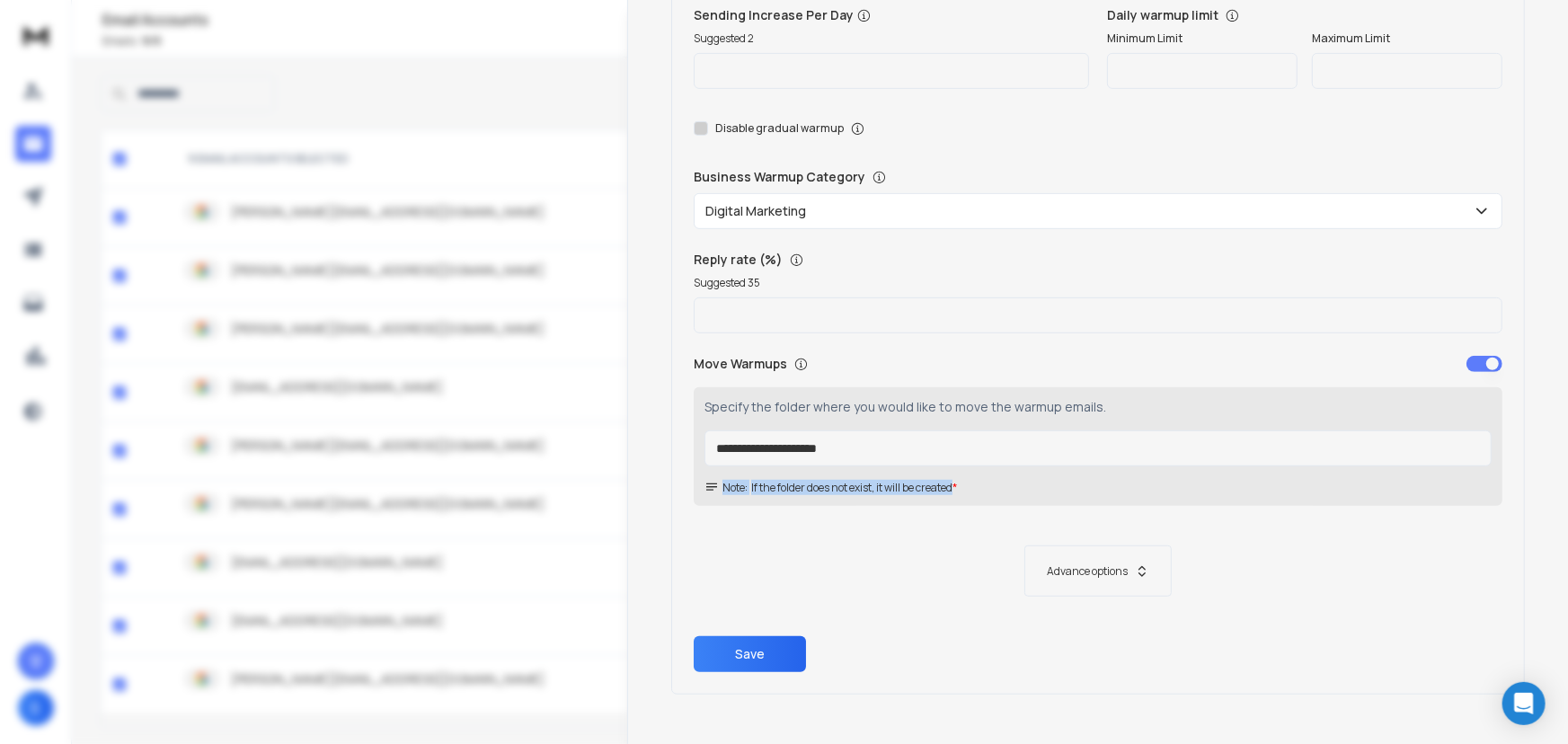
drag, startPoint x: 945, startPoint y: 492, endPoint x: 740, endPoint y: 486, distance: 205.1
click at [740, 486] on div "Note: If the folder does not exist, it will be created" at bounding box center [1098, 487] width 787 height 14
click at [853, 521] on form "**********" at bounding box center [1098, 263] width 809 height 817
click at [1088, 549] on div "Advance options" at bounding box center [1098, 570] width 147 height 51
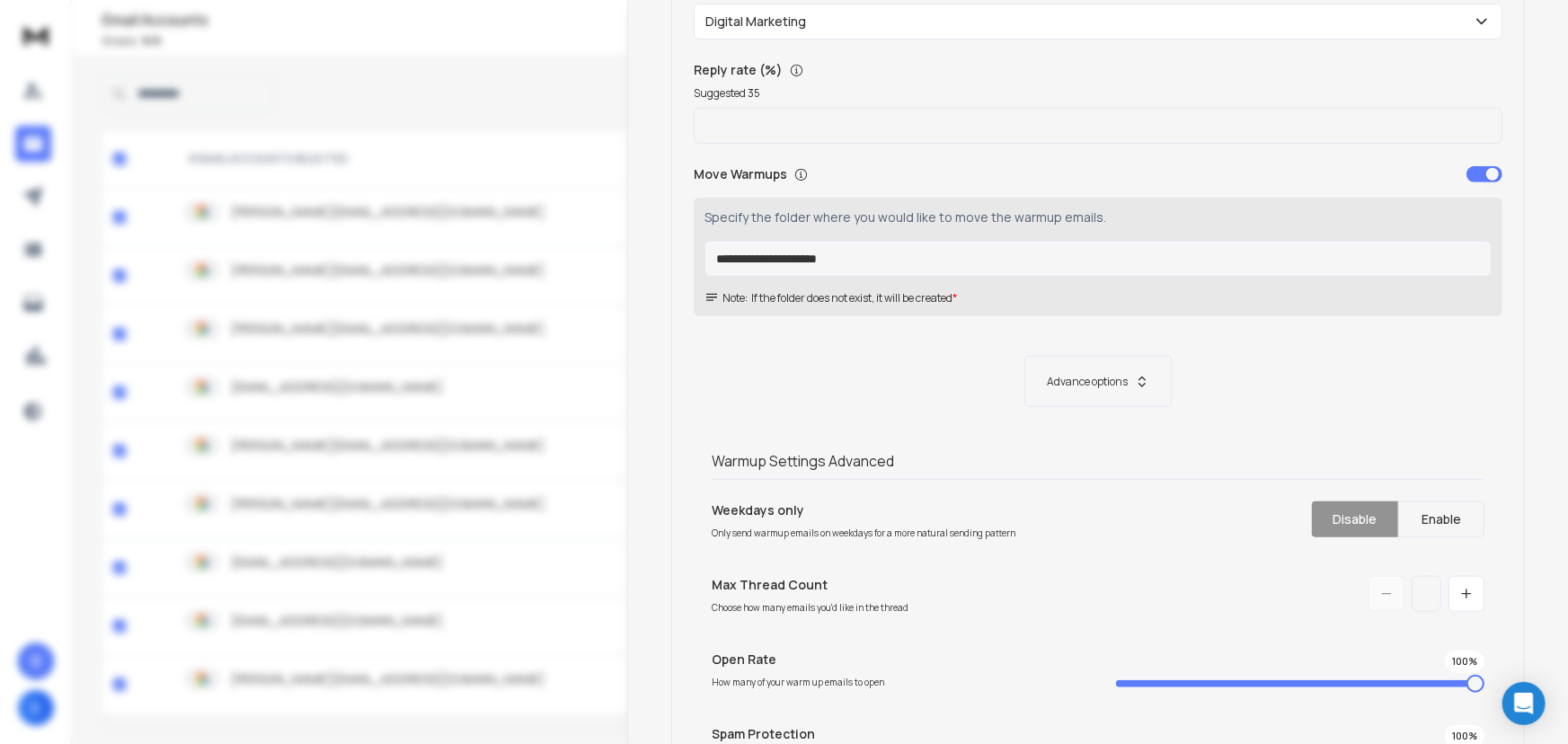
click at [1117, 364] on div "Advance options" at bounding box center [1098, 381] width 147 height 51
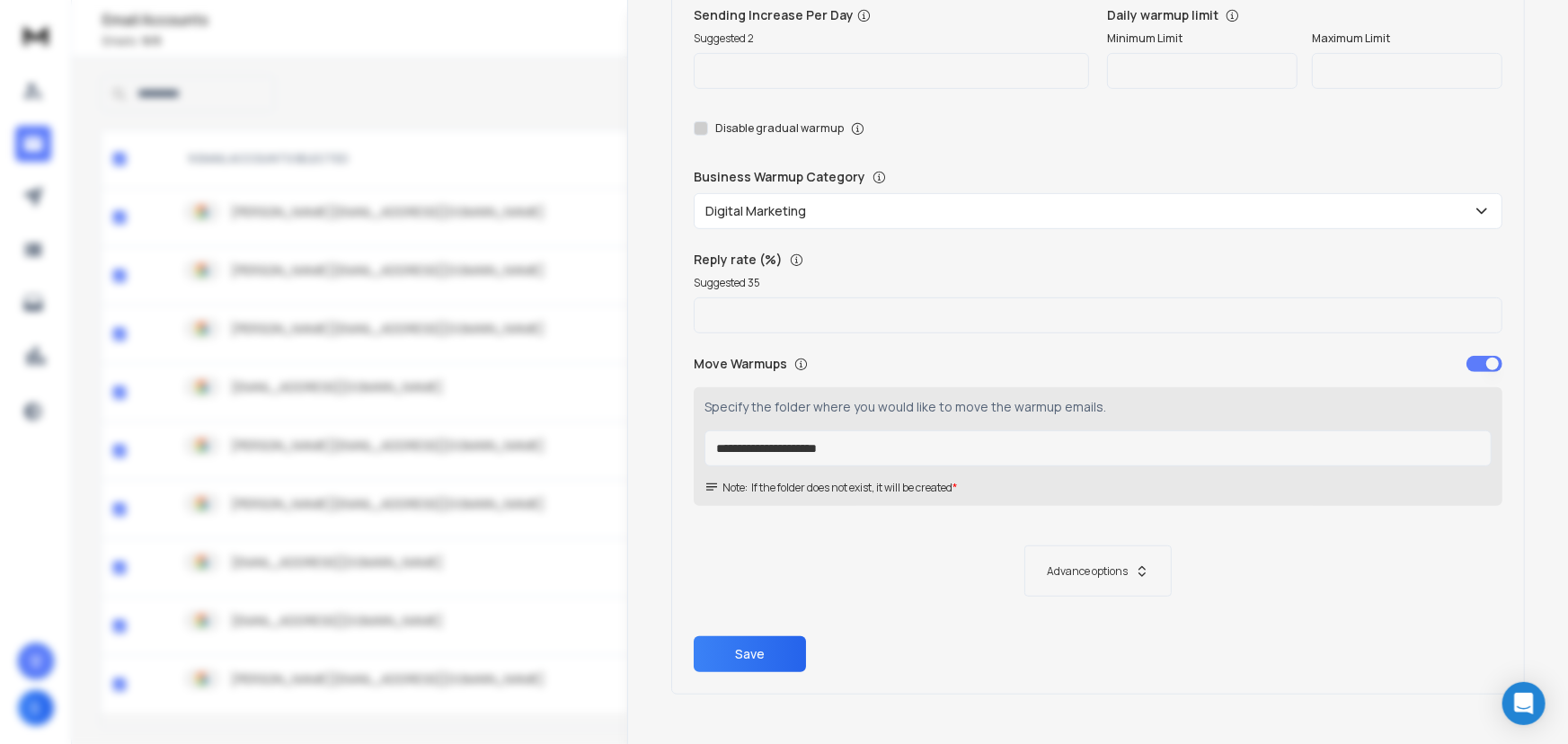
click at [713, 642] on button "Save" at bounding box center [749, 653] width 112 height 36
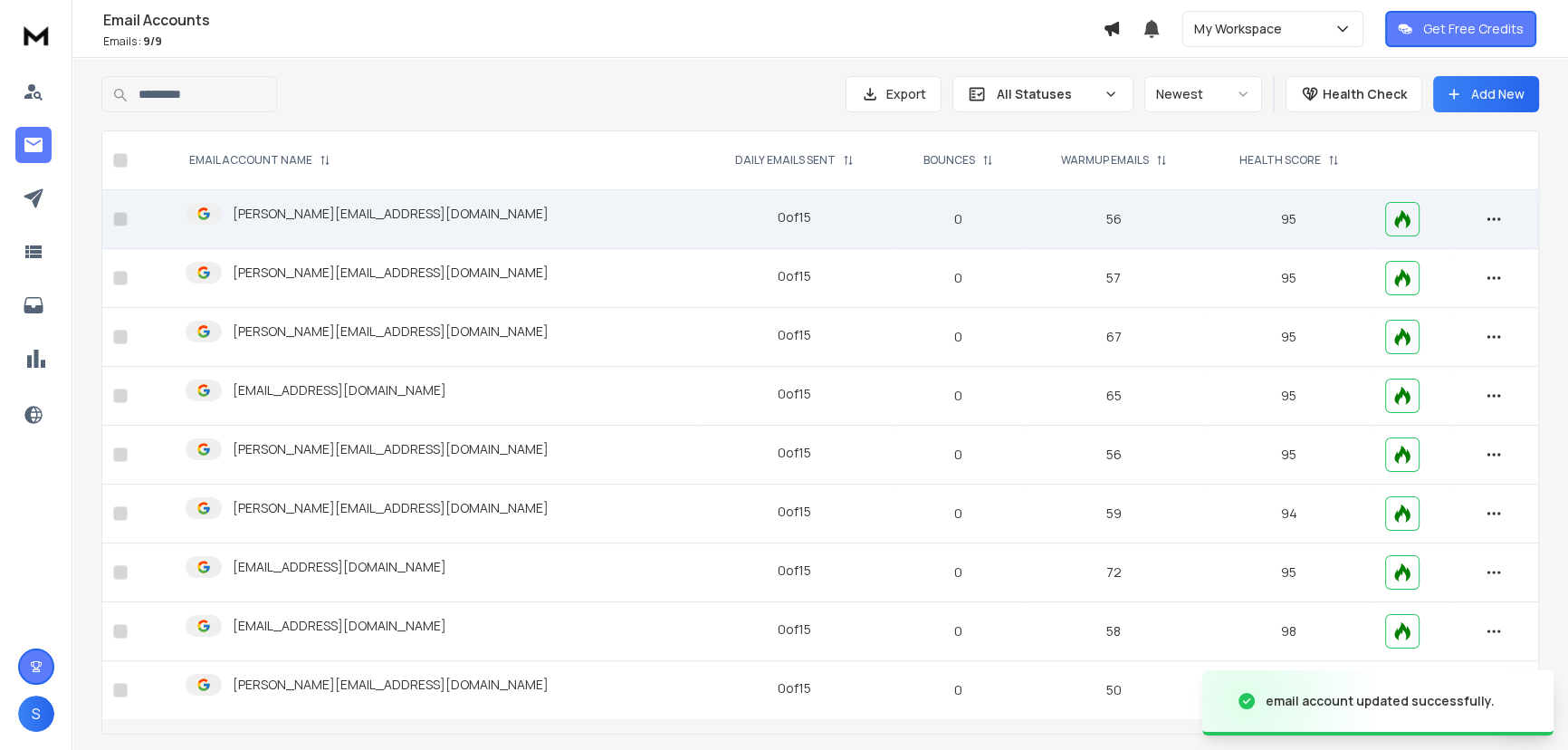
click at [743, 225] on td "0 of 15" at bounding box center [794, 213] width 196 height 47
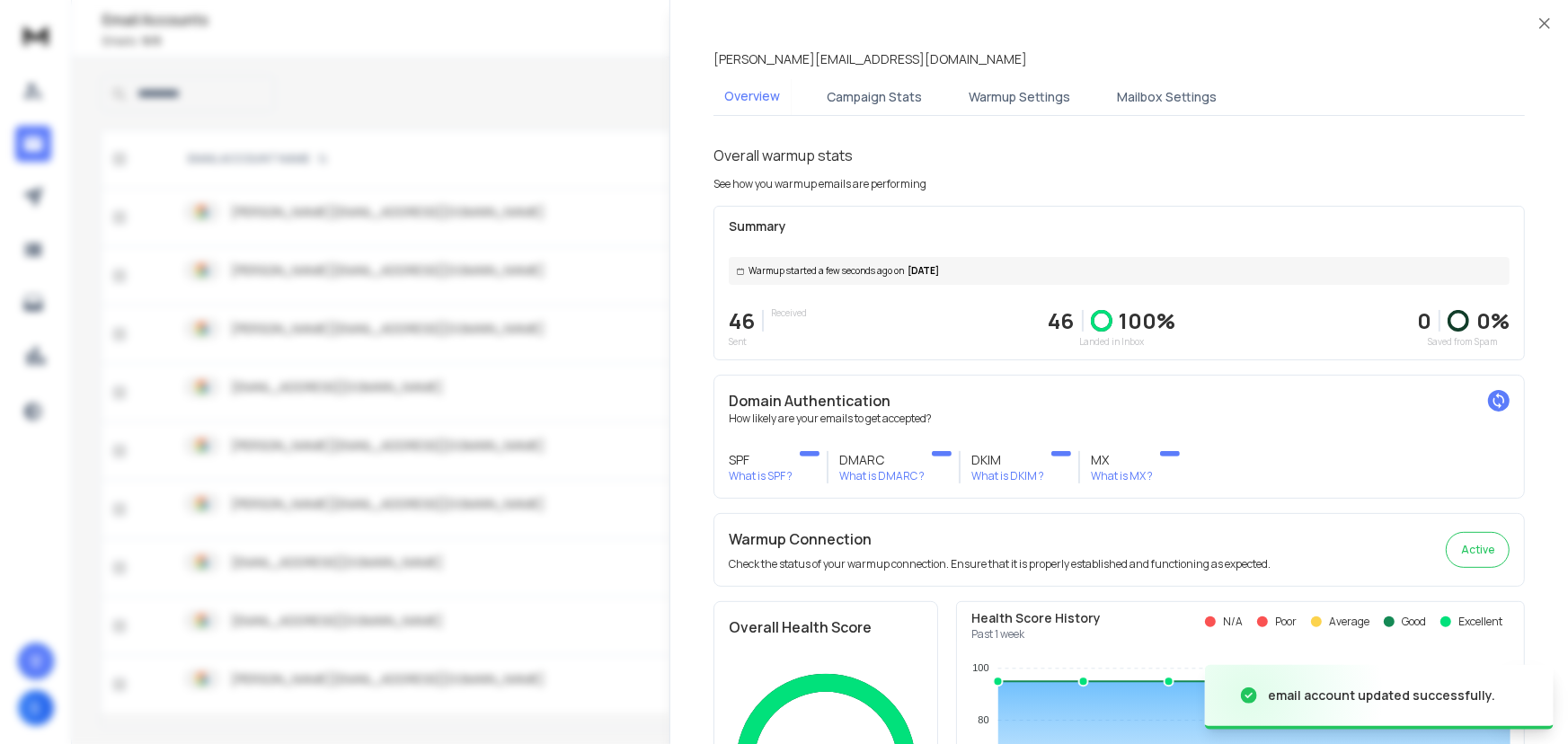
click at [1069, 95] on button "Warmup Settings" at bounding box center [1019, 97] width 123 height 40
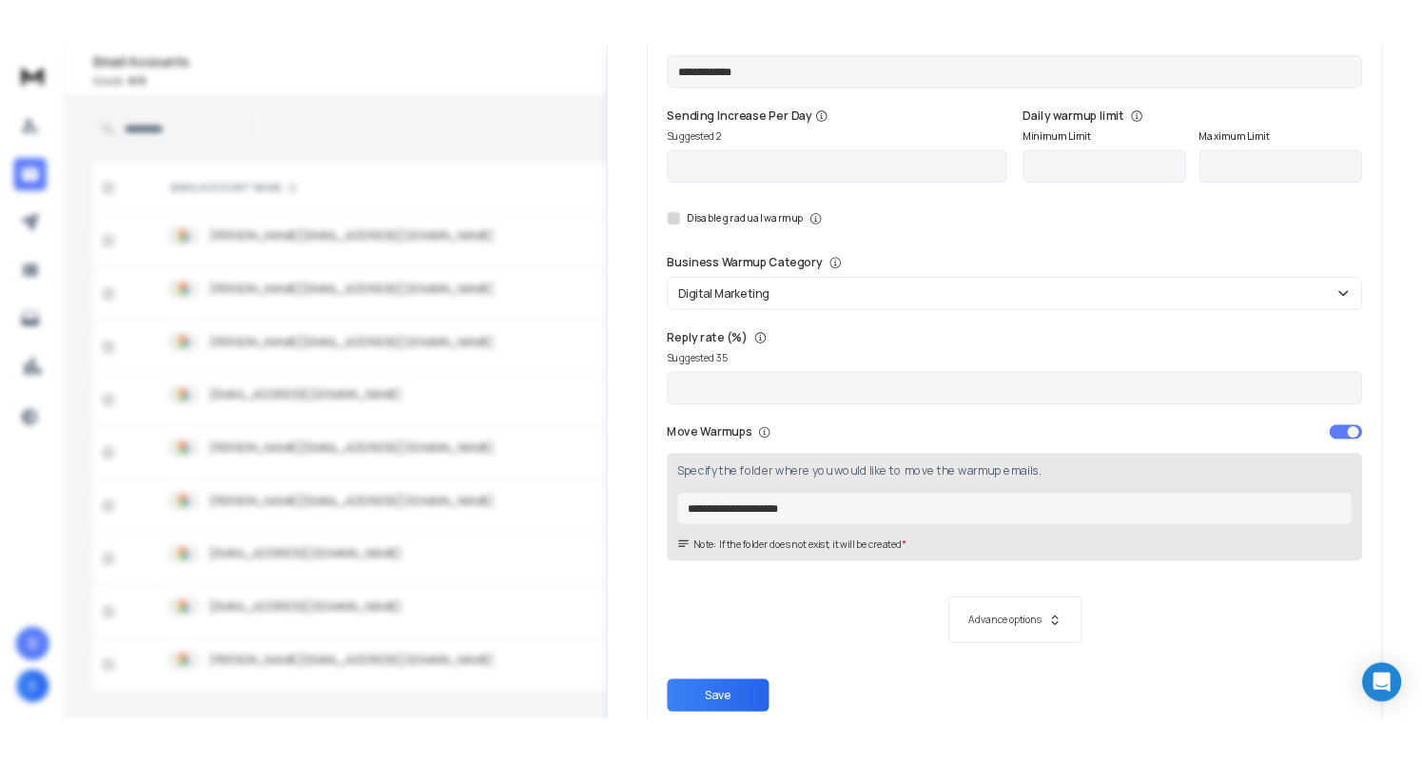
scroll to position [390, 0]
